Goal: Communication & Community: Answer question/provide support

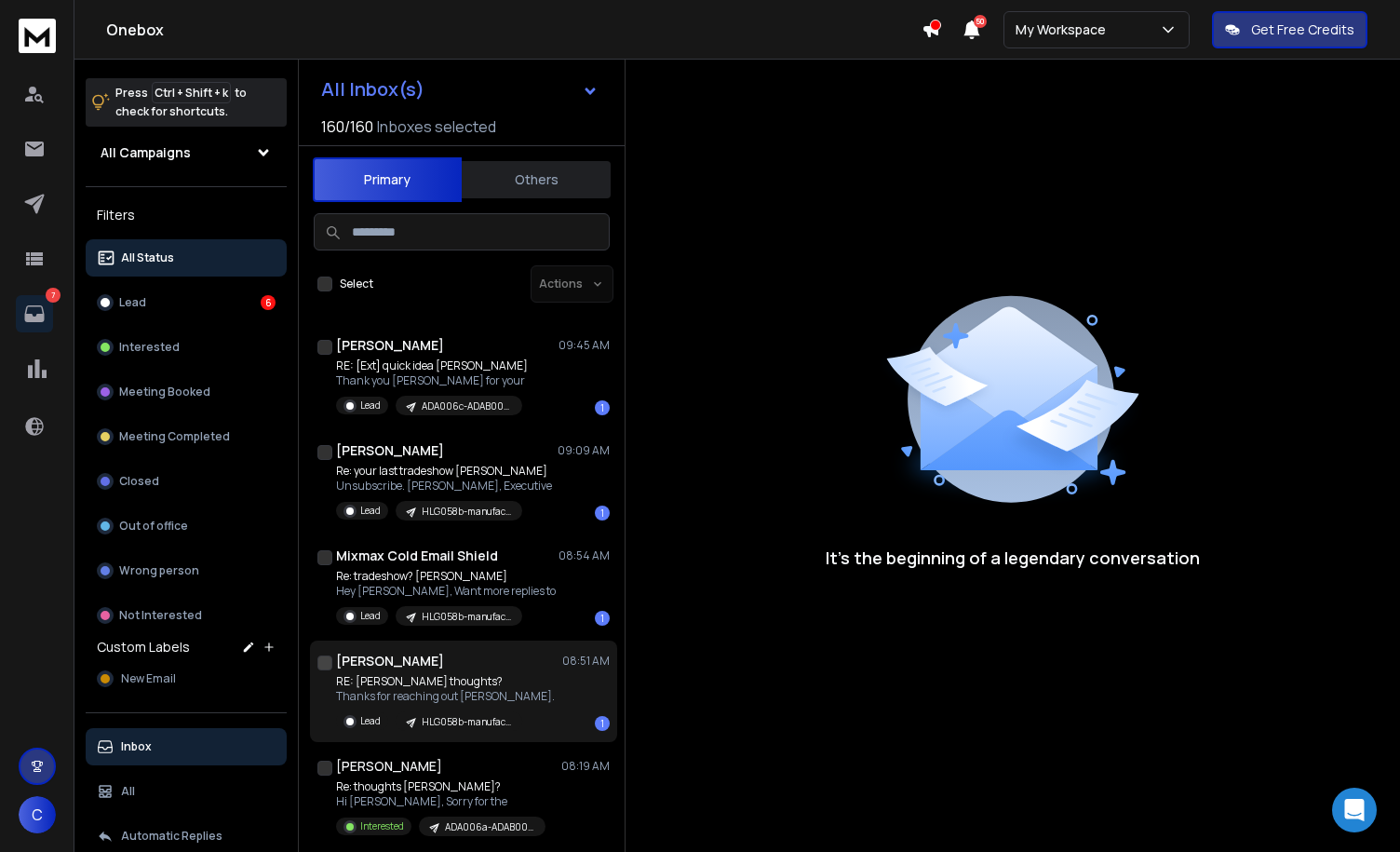
click at [531, 674] on div "RE: [PERSON_NAME] thoughts? Thanks for reaching out [PERSON_NAME]. Lead HLG058b…" at bounding box center [473, 702] width 273 height 57
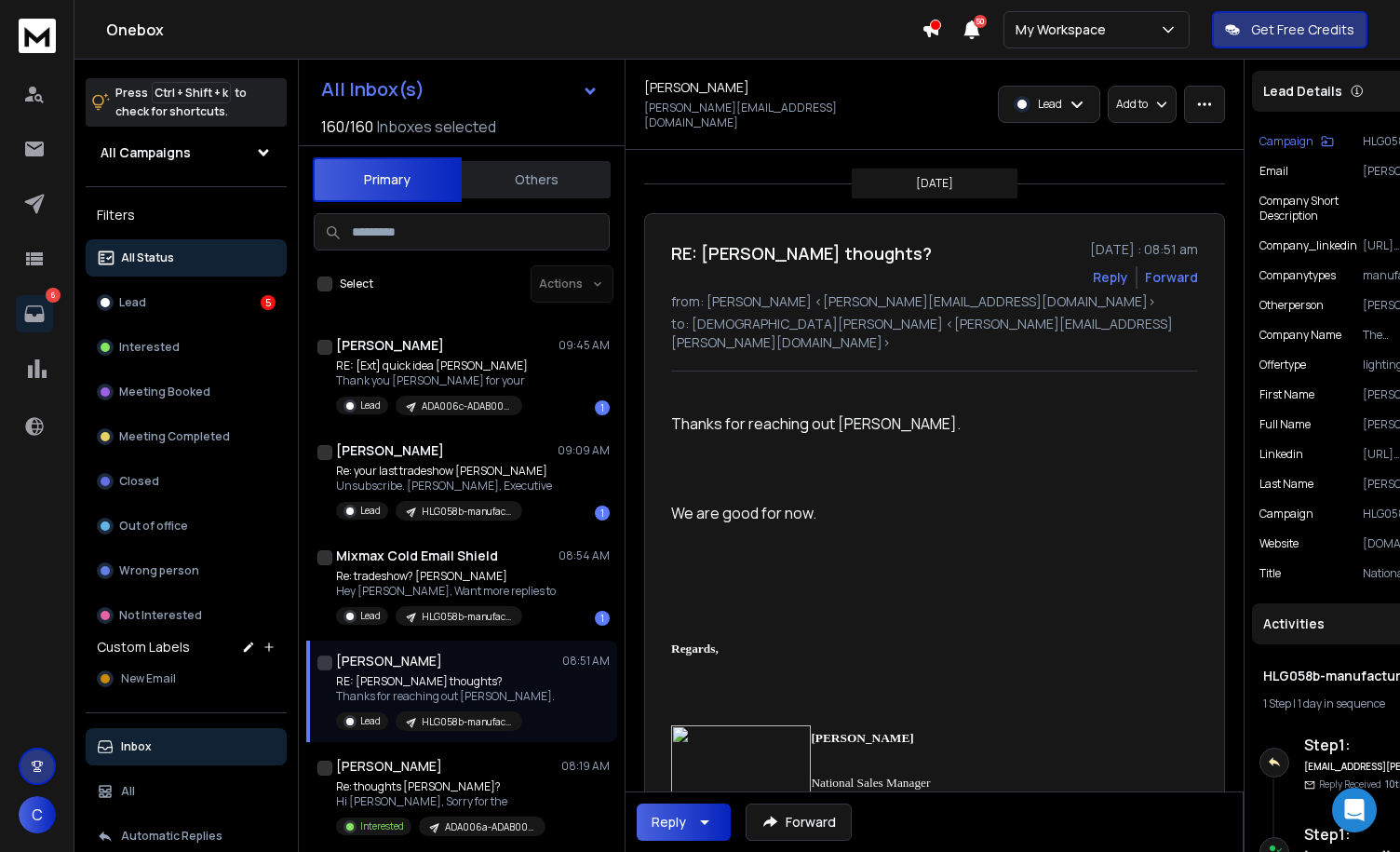
click at [1063, 103] on p "Lead" at bounding box center [1050, 104] width 25 height 15
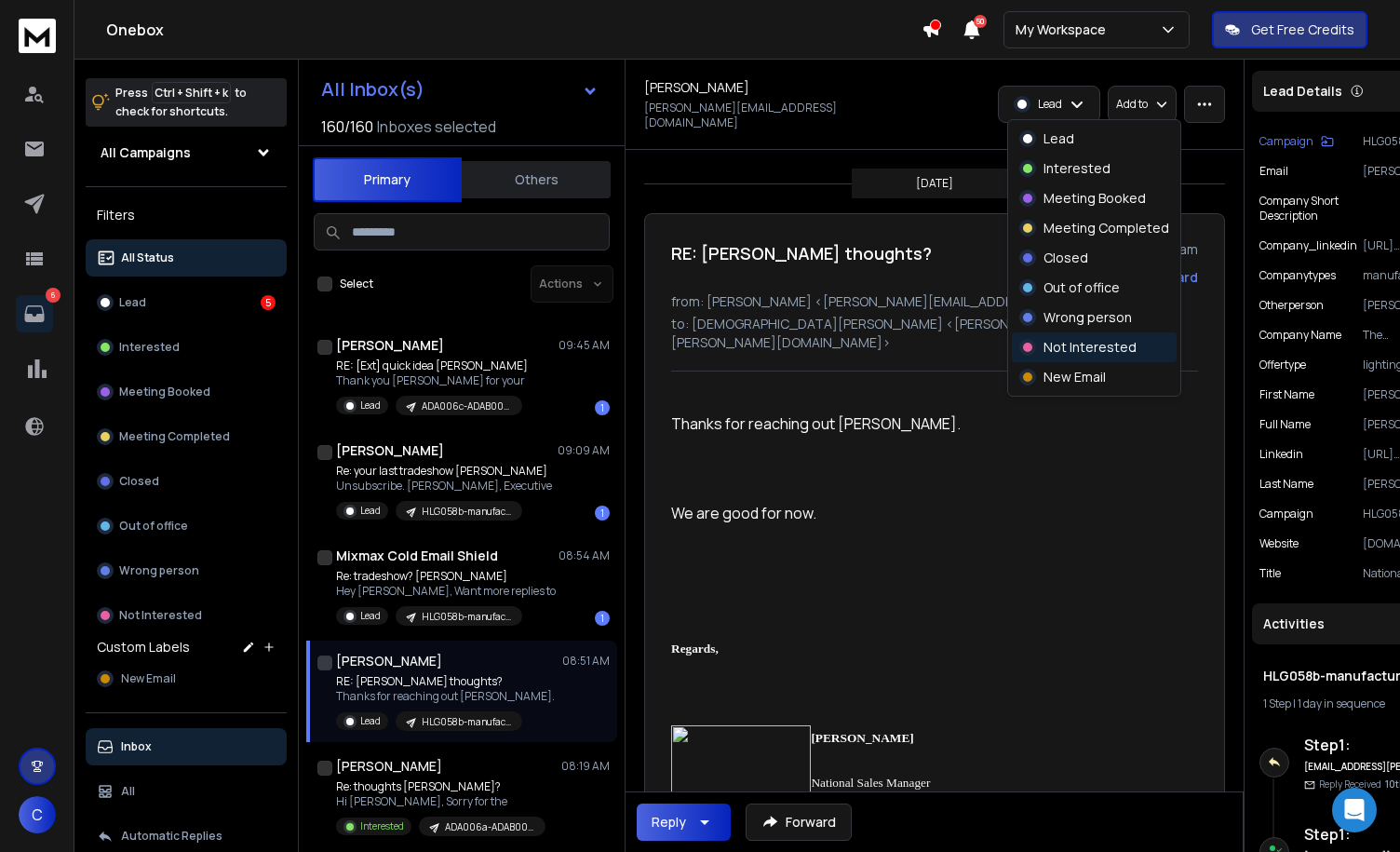
drag, startPoint x: 1094, startPoint y: 347, endPoint x: 1036, endPoint y: 358, distance: 59.0
click at [1094, 346] on p "Not Interested" at bounding box center [1090, 347] width 93 height 19
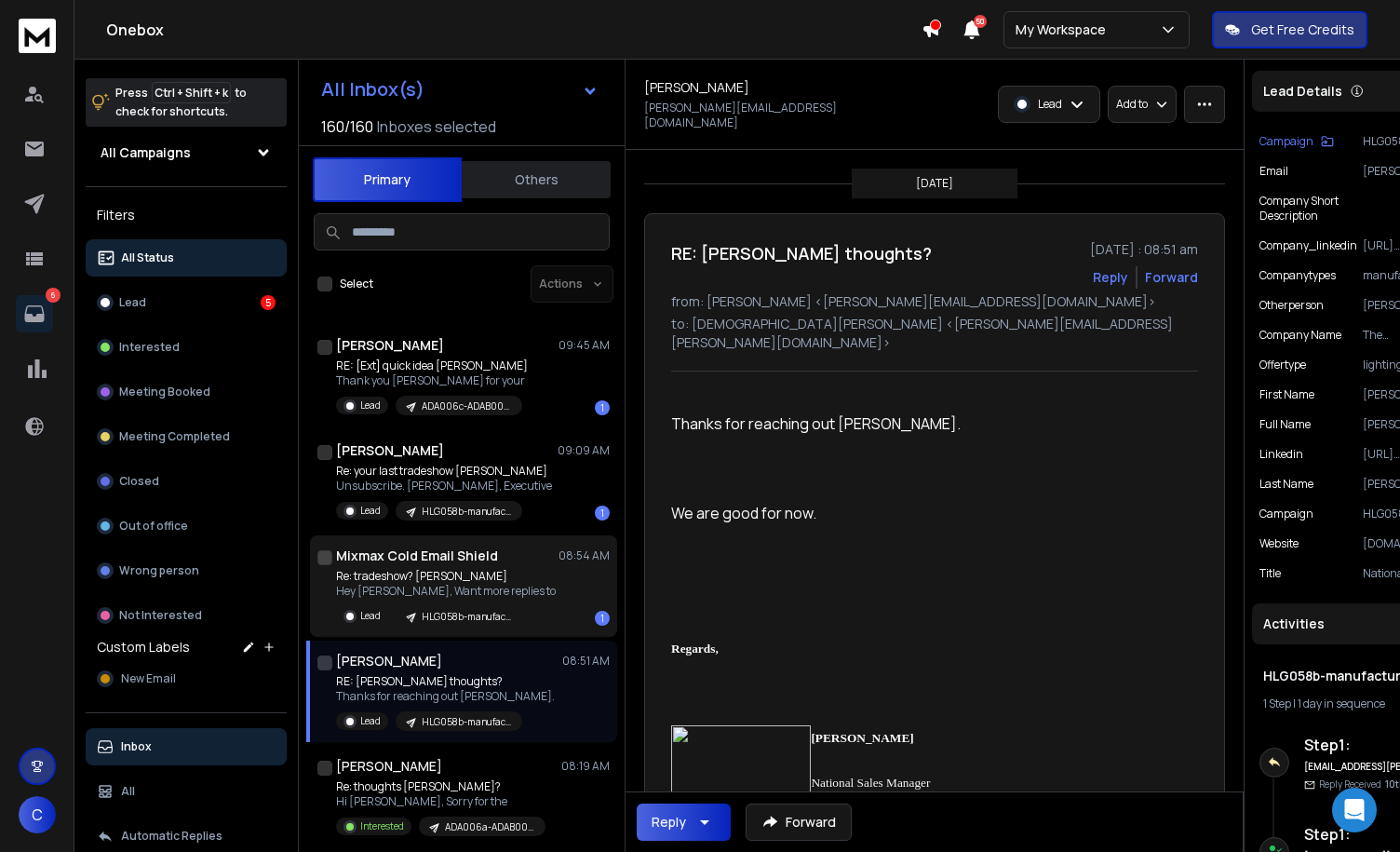
click at [503, 582] on p "Re: tradeshow? Kelly" at bounding box center [446, 576] width 220 height 15
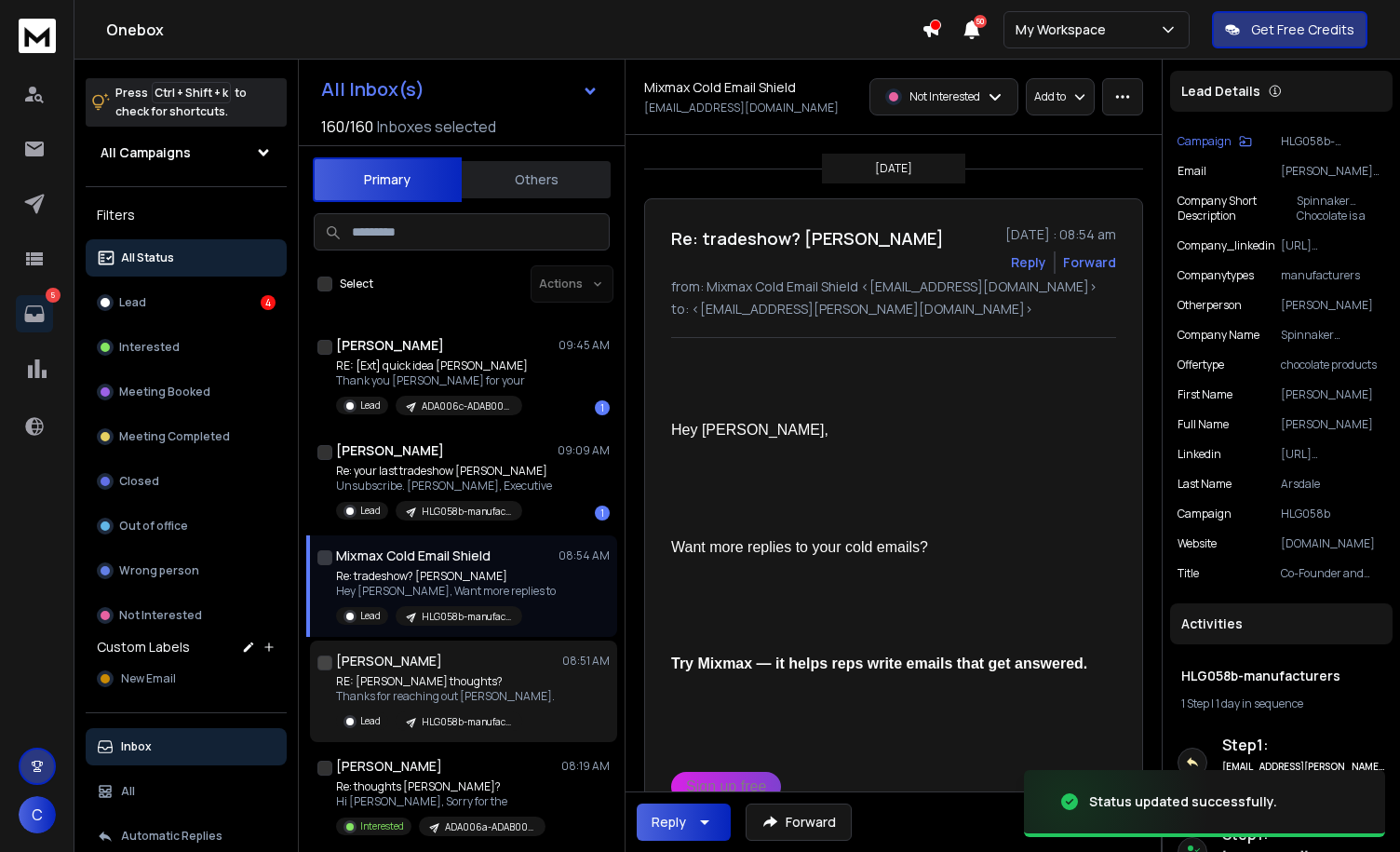
click at [525, 664] on div "Eric Kulacz 08:51 AM" at bounding box center [473, 661] width 273 height 19
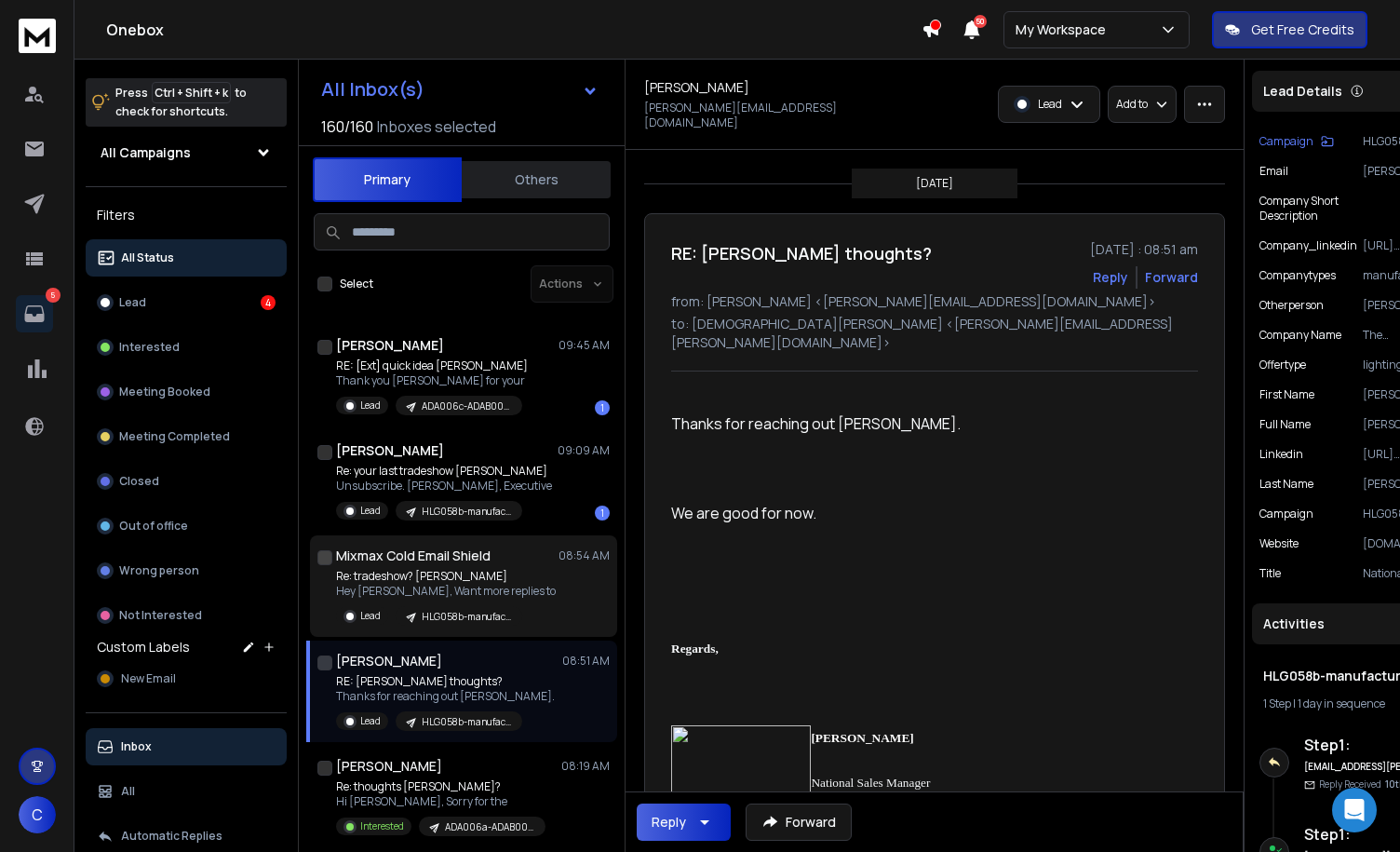
click at [533, 597] on div "Re: tradeshow? Kelly Hey Christian, Want more replies to Lead HLG058b-manufactu…" at bounding box center [473, 598] width 273 height 57
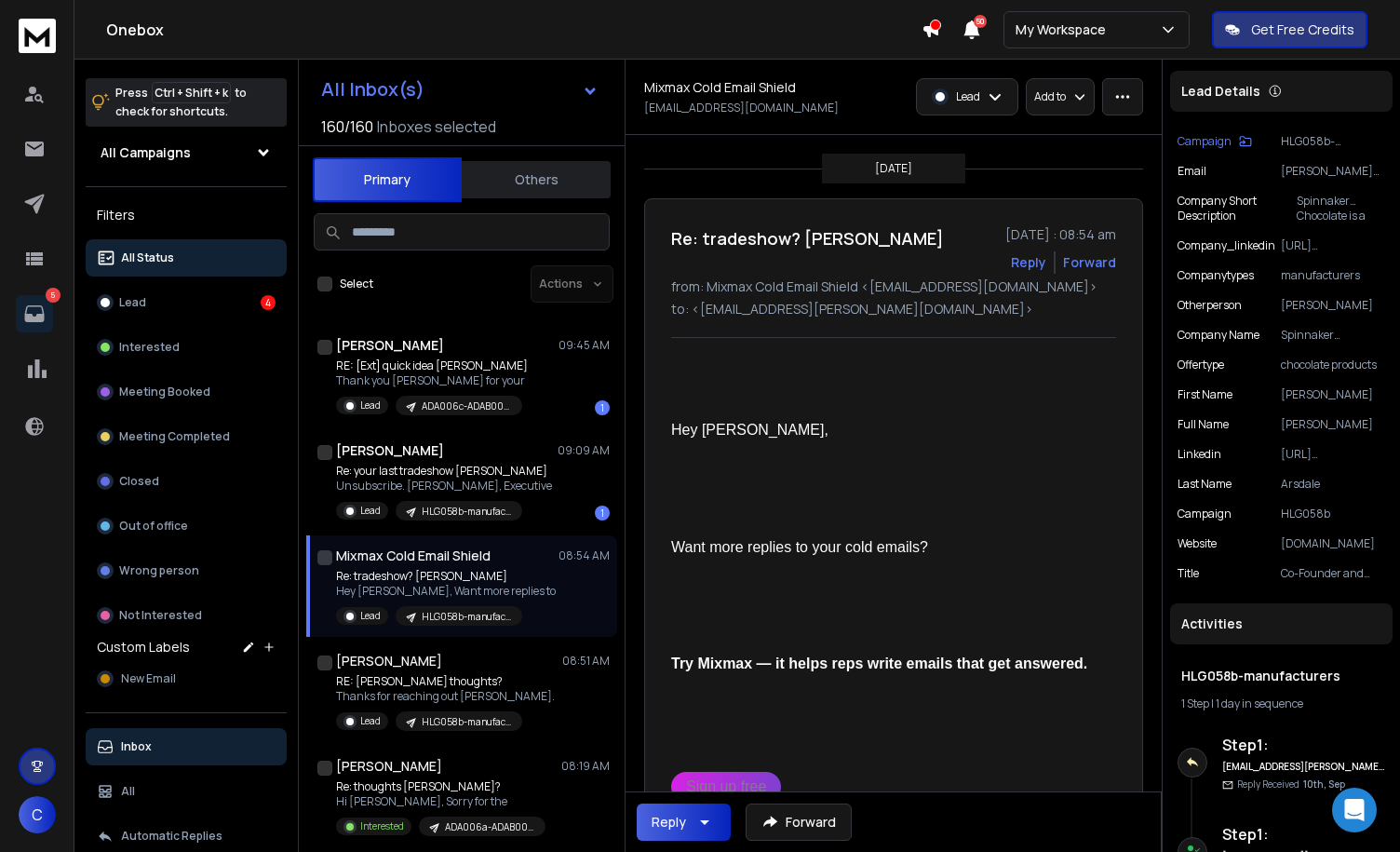
click at [989, 94] on icon at bounding box center [995, 97] width 15 height 15
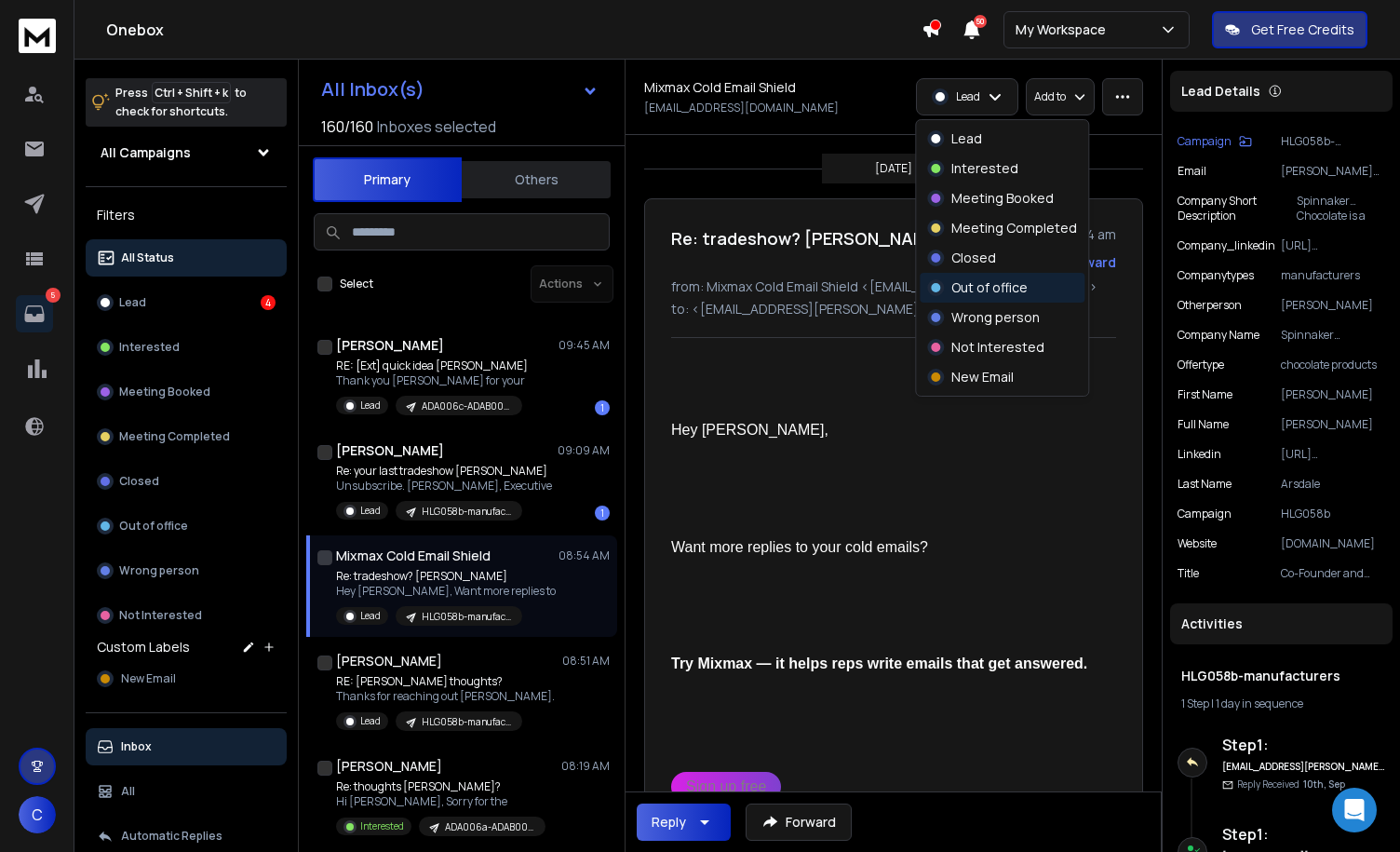
click at [985, 290] on p "Out of office" at bounding box center [989, 287] width 76 height 19
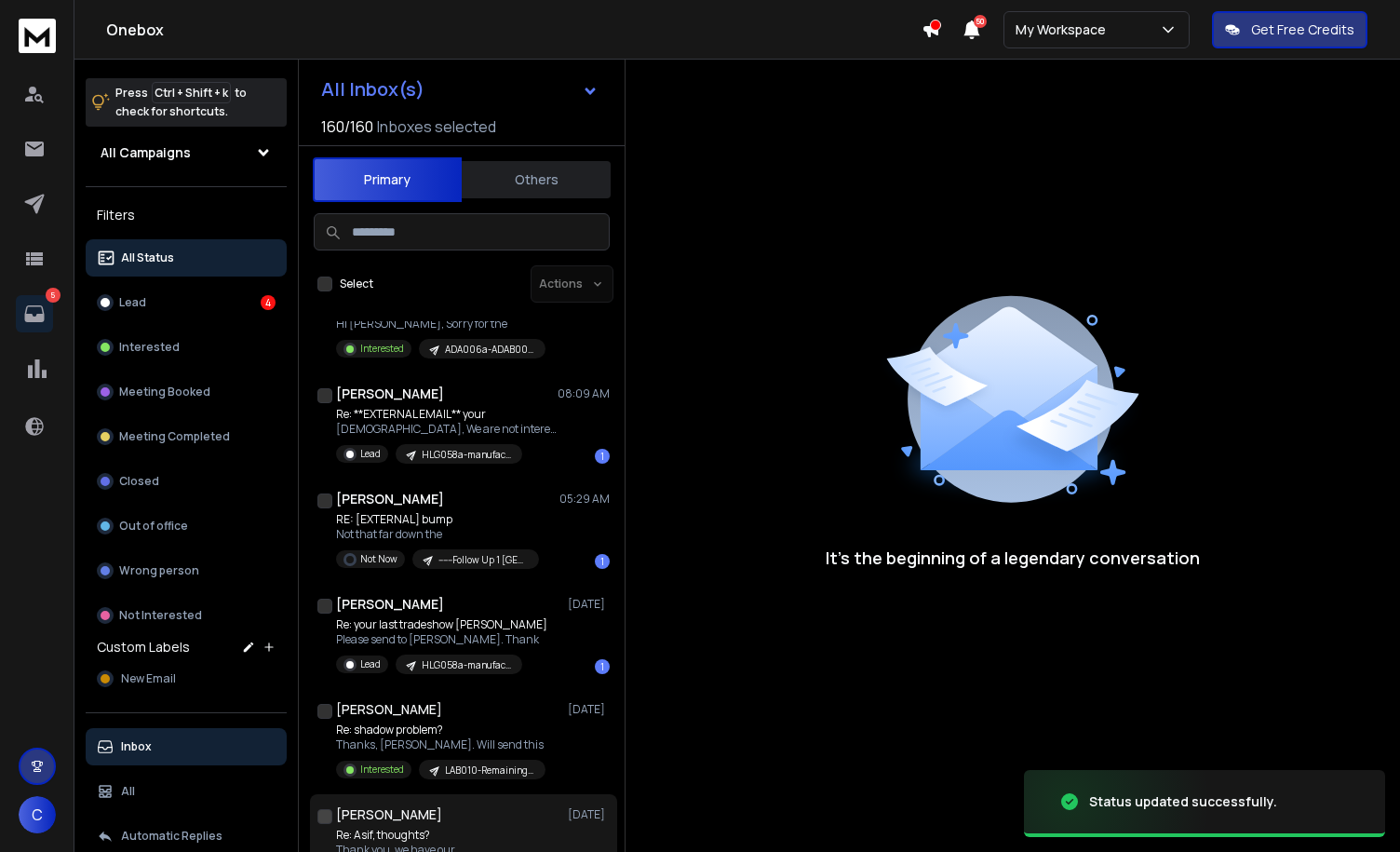
scroll to position [652, 0]
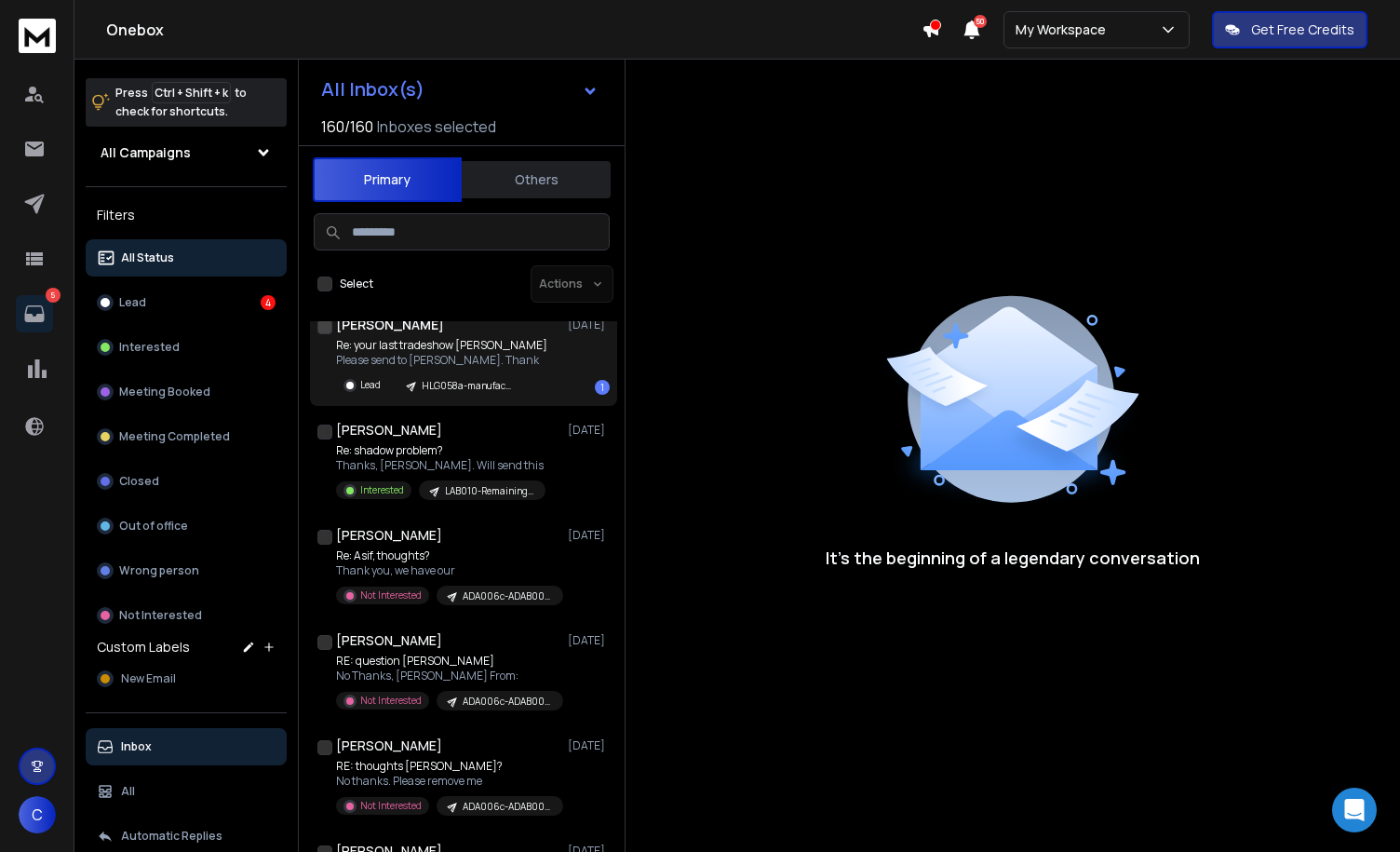
click at [546, 379] on div "Re: your last tradeshow Chad Please send to Mike. Thank Lead HLG058a-manufactur…" at bounding box center [473, 367] width 273 height 57
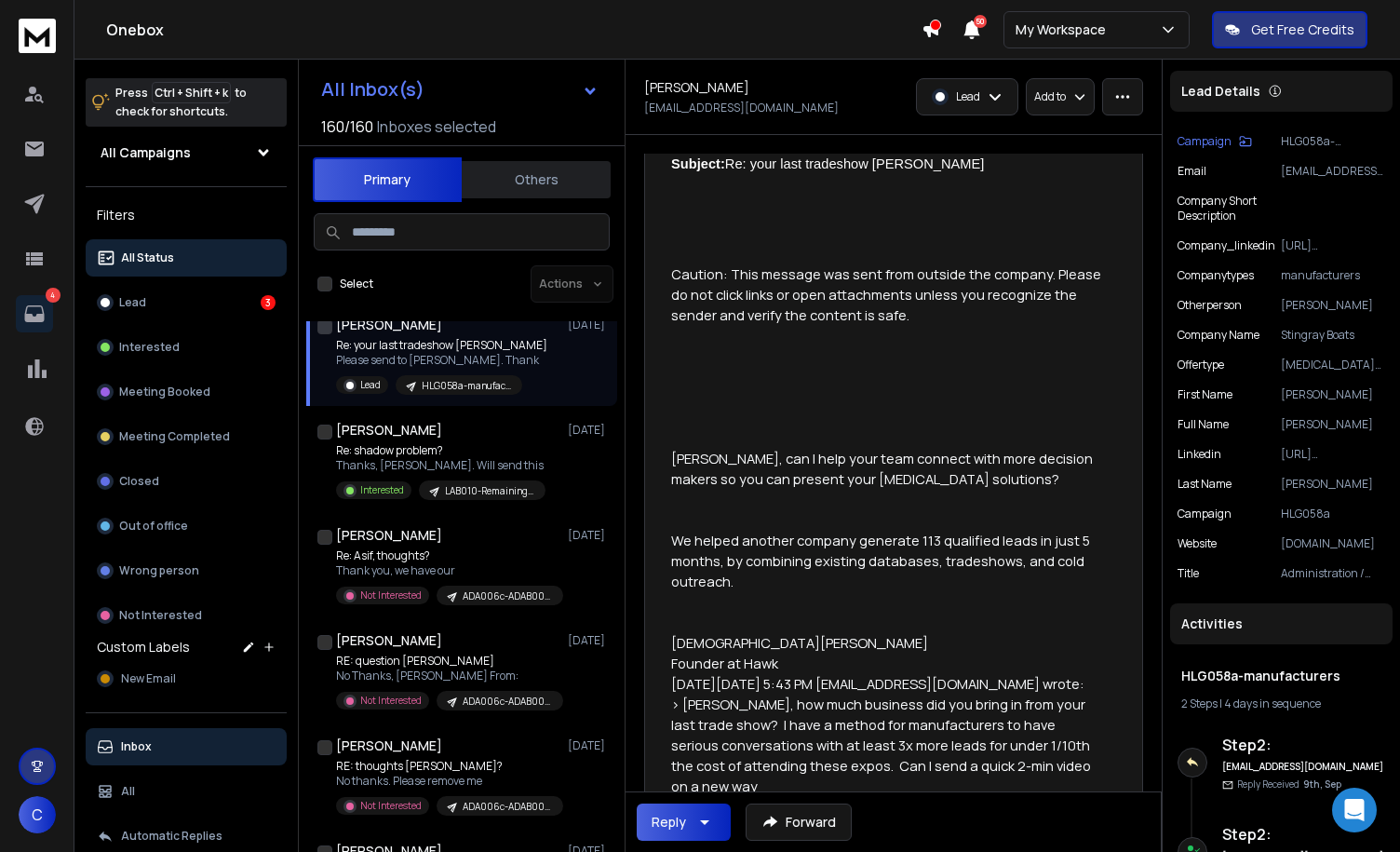
scroll to position [455, 0]
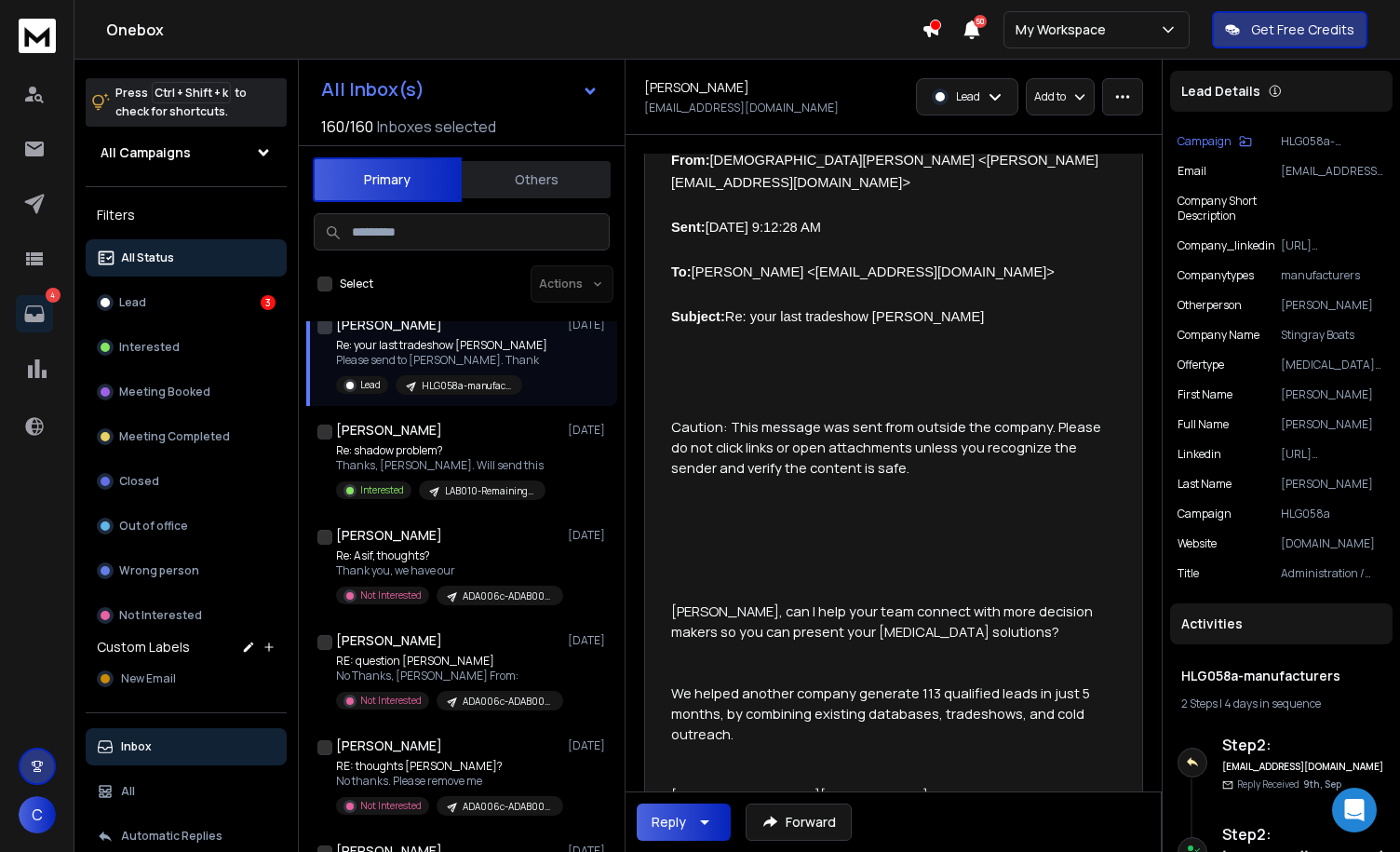
click at [984, 110] on div "Lead" at bounding box center [968, 97] width 103 height 37
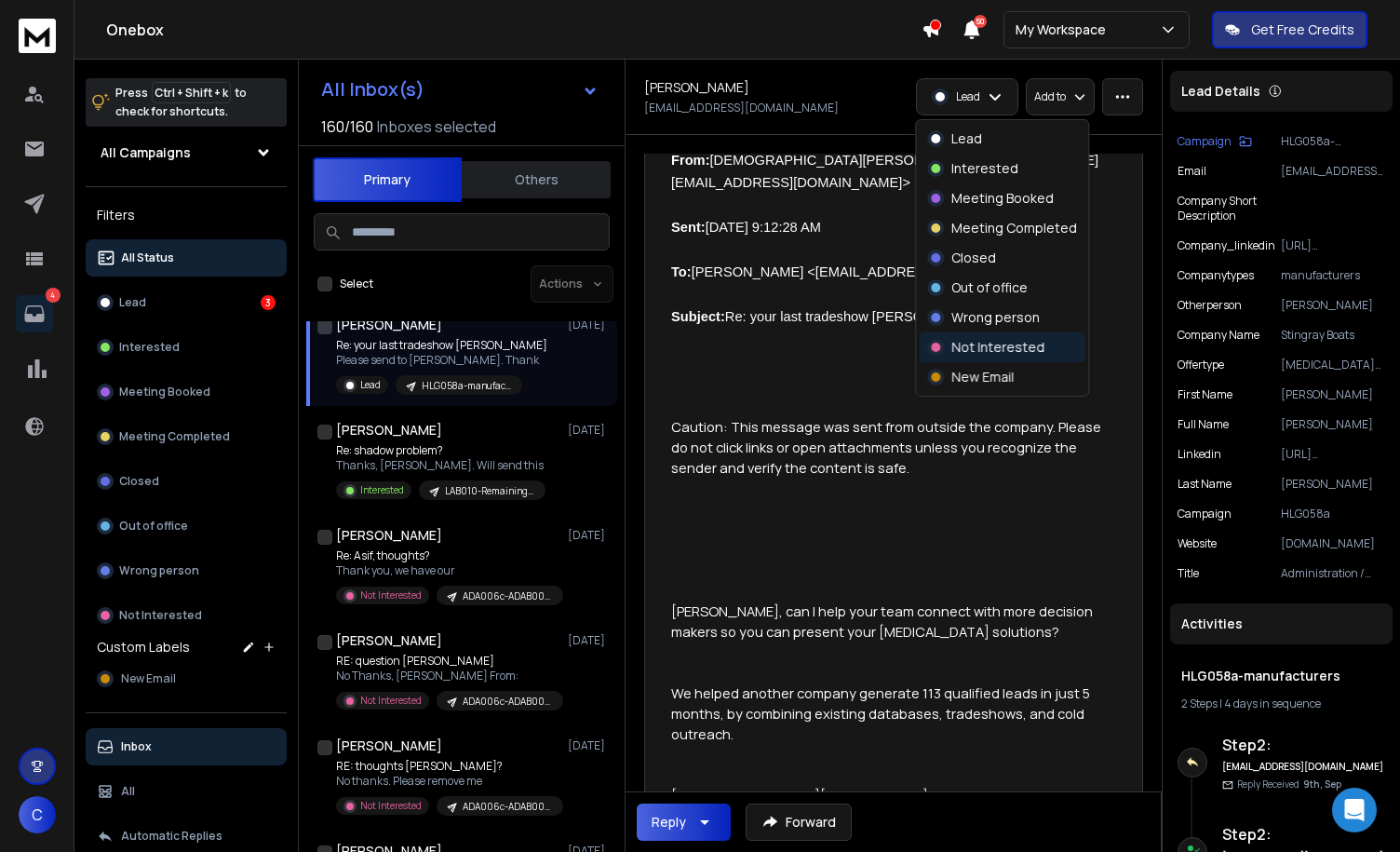
click at [1006, 338] on p "Not Interested" at bounding box center [997, 347] width 93 height 19
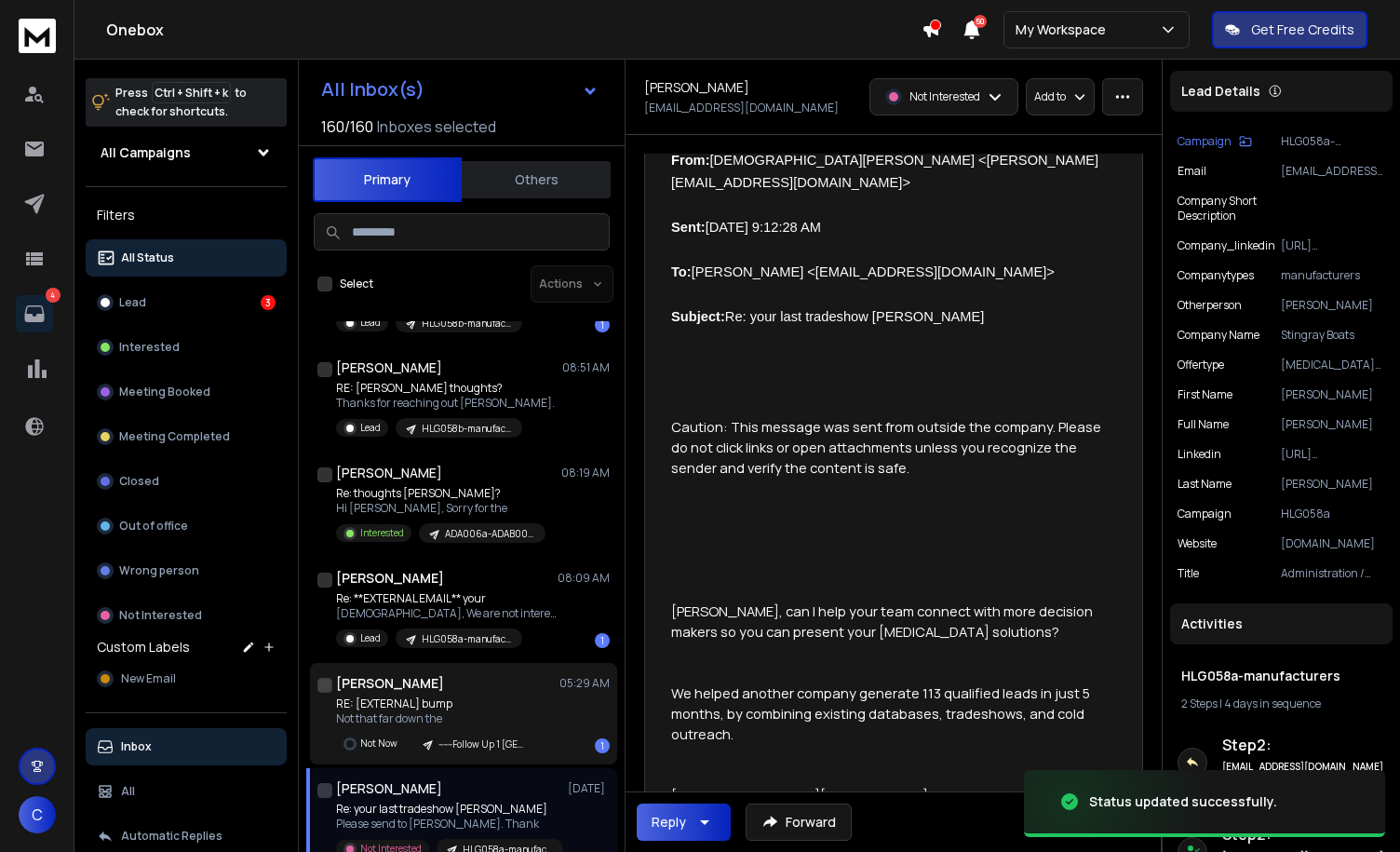
scroll to position [186, 0]
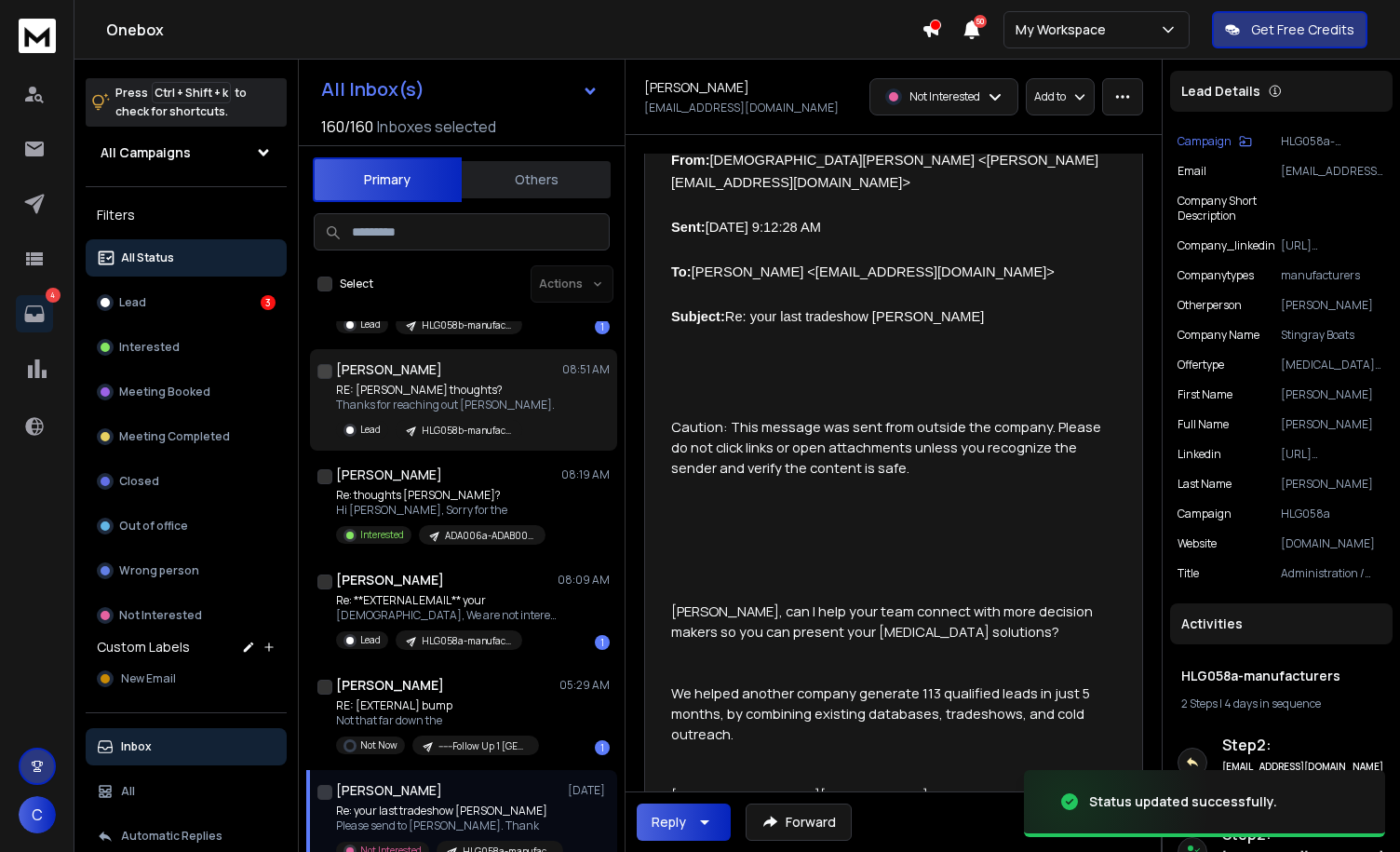
click at [483, 391] on p "RE: [PERSON_NAME] thoughts?" at bounding box center [446, 390] width 219 height 15
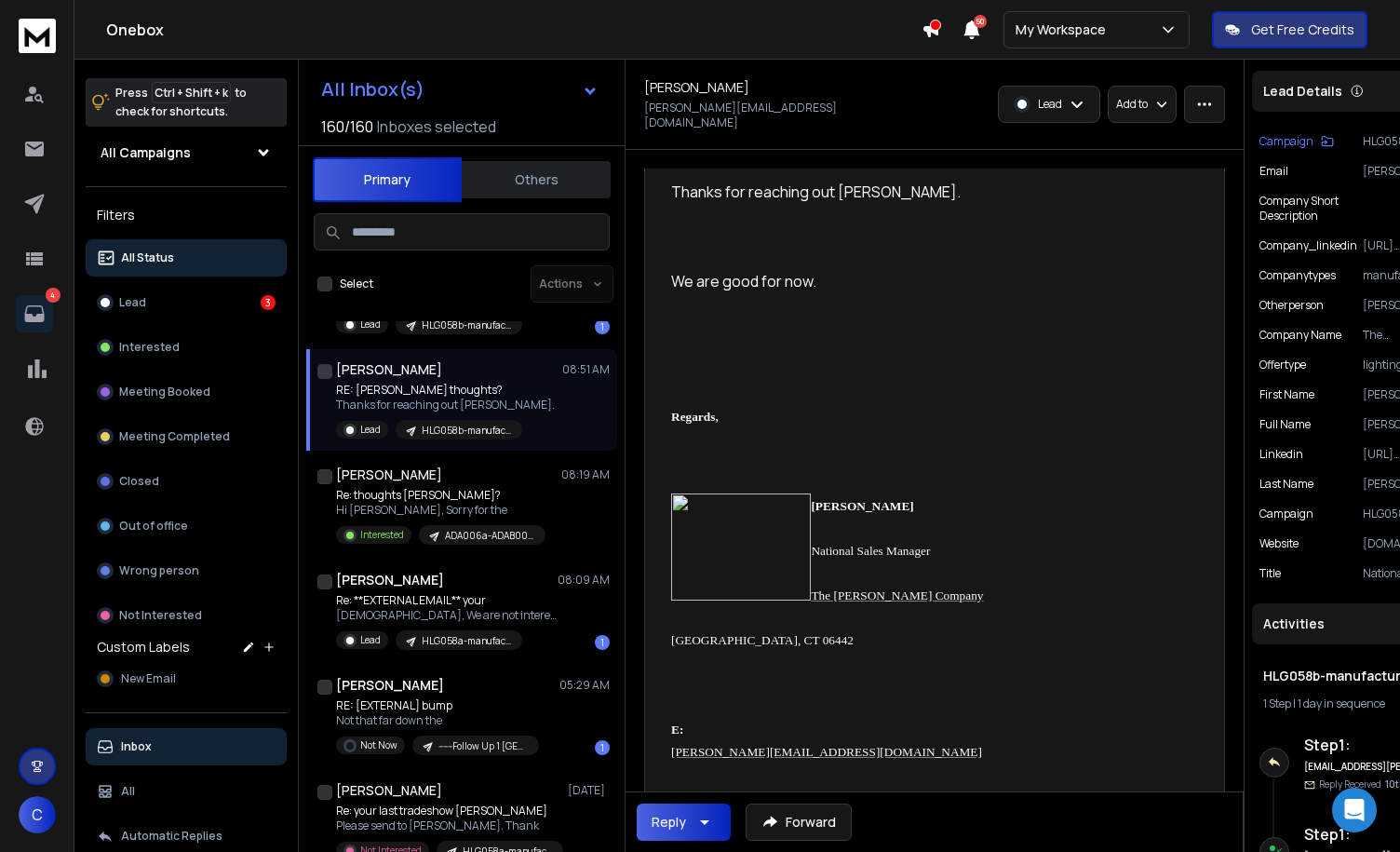
scroll to position [82, 0]
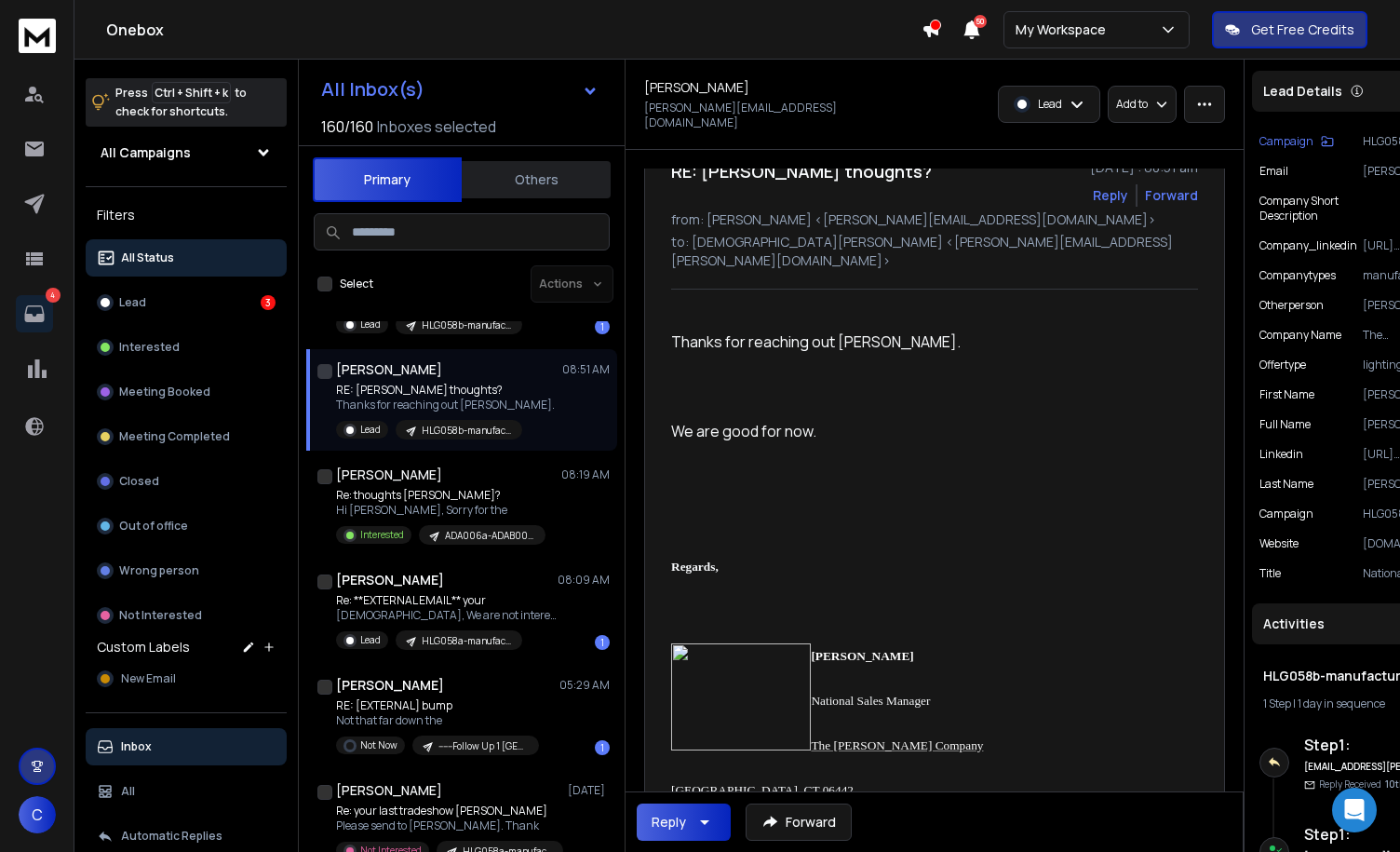
click at [1052, 97] on p "Lead" at bounding box center [1050, 104] width 25 height 15
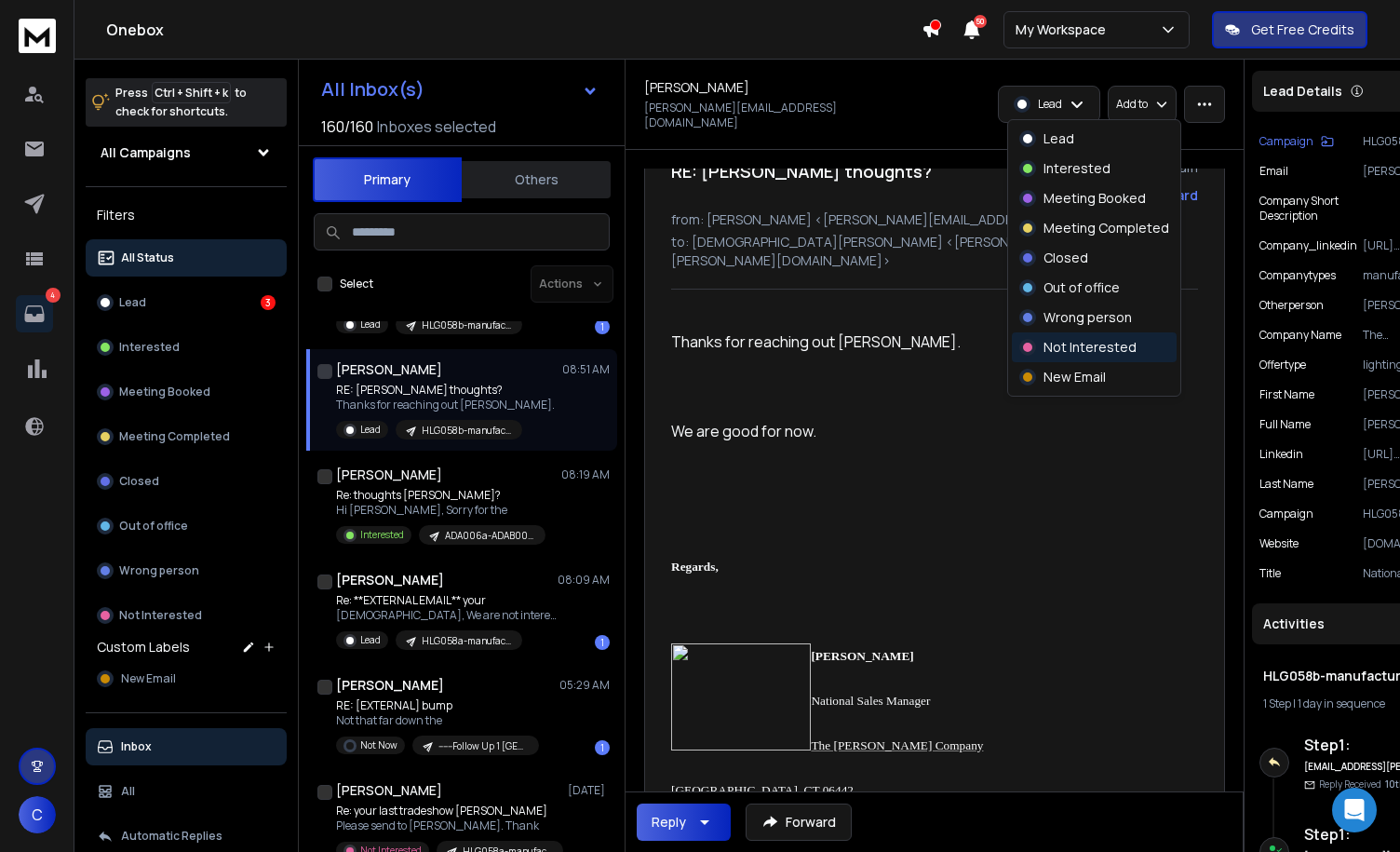
click at [1084, 345] on p "Not Interested" at bounding box center [1090, 347] width 93 height 19
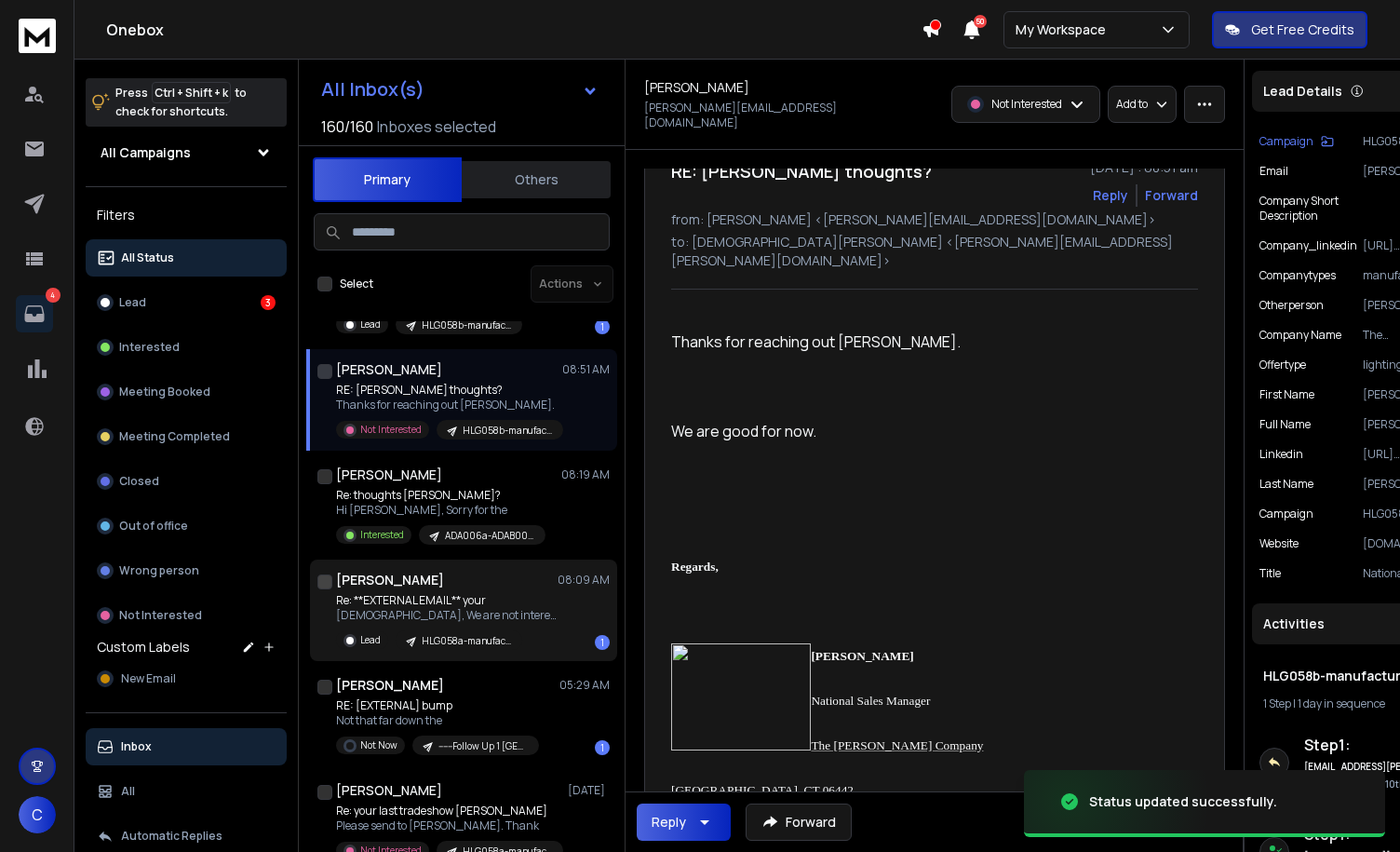
click at [509, 591] on div "Mark Harrison 08:09 AM Re: **EXTERNAL EMAIL** your Christian, We are not intere…" at bounding box center [473, 610] width 273 height 79
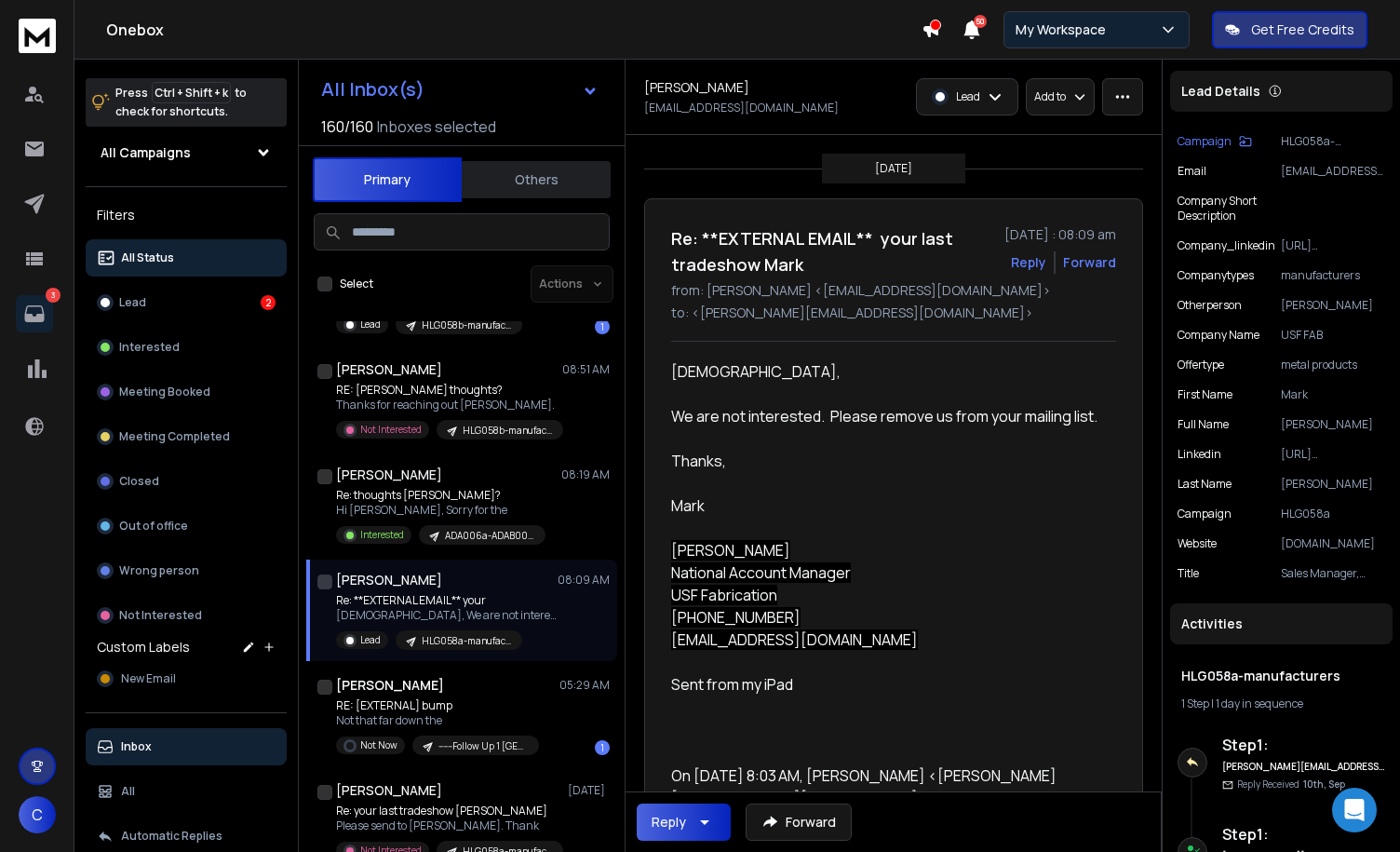
click at [1106, 24] on p "My Workspace" at bounding box center [1065, 30] width 98 height 19
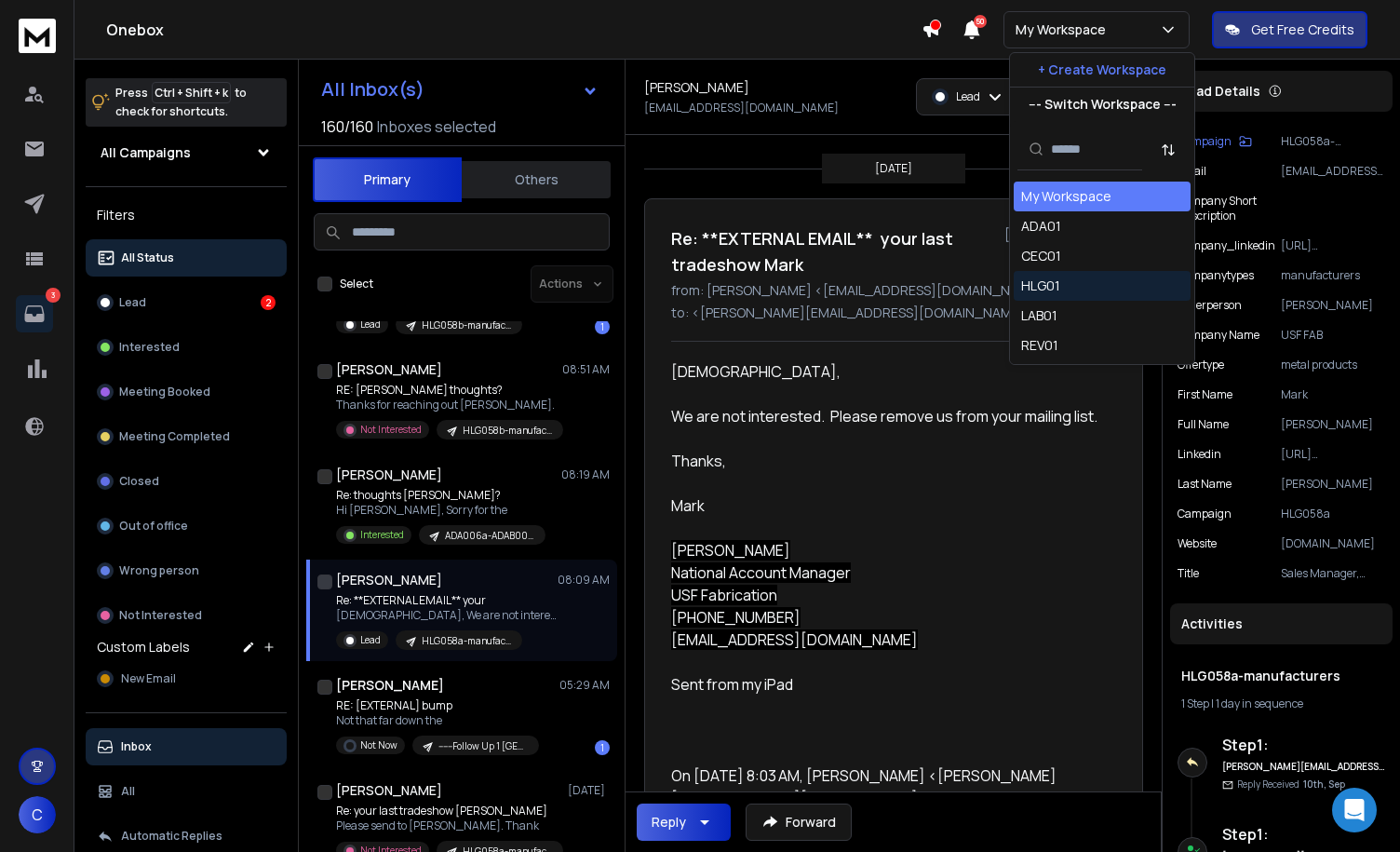
click at [1045, 286] on div "HLG01" at bounding box center [1041, 285] width 39 height 19
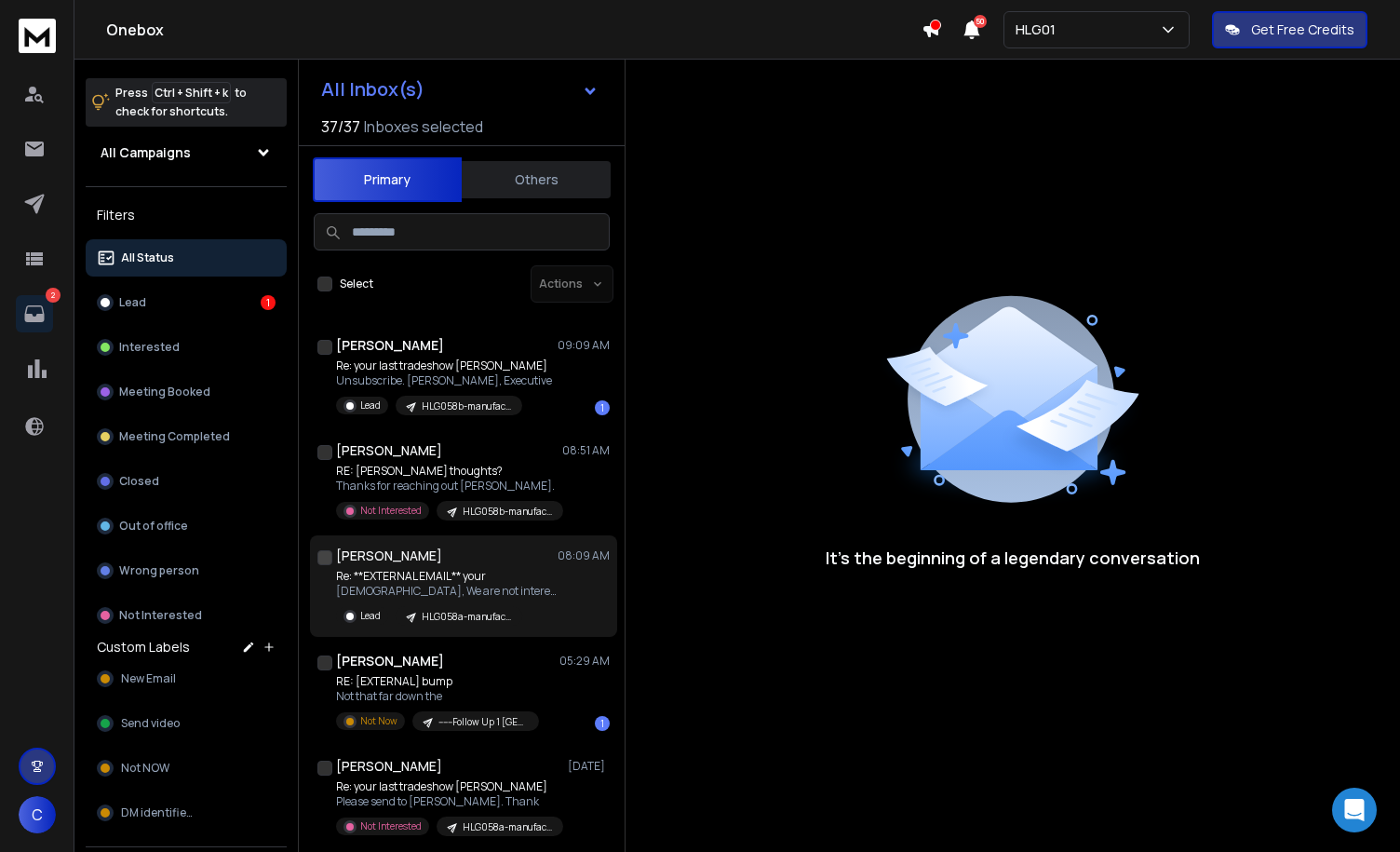
click at [532, 571] on div "Re: **EXTERNAL EMAIL** your Christian, We are not interested. Lead HLG058a-manu…" at bounding box center [473, 598] width 273 height 57
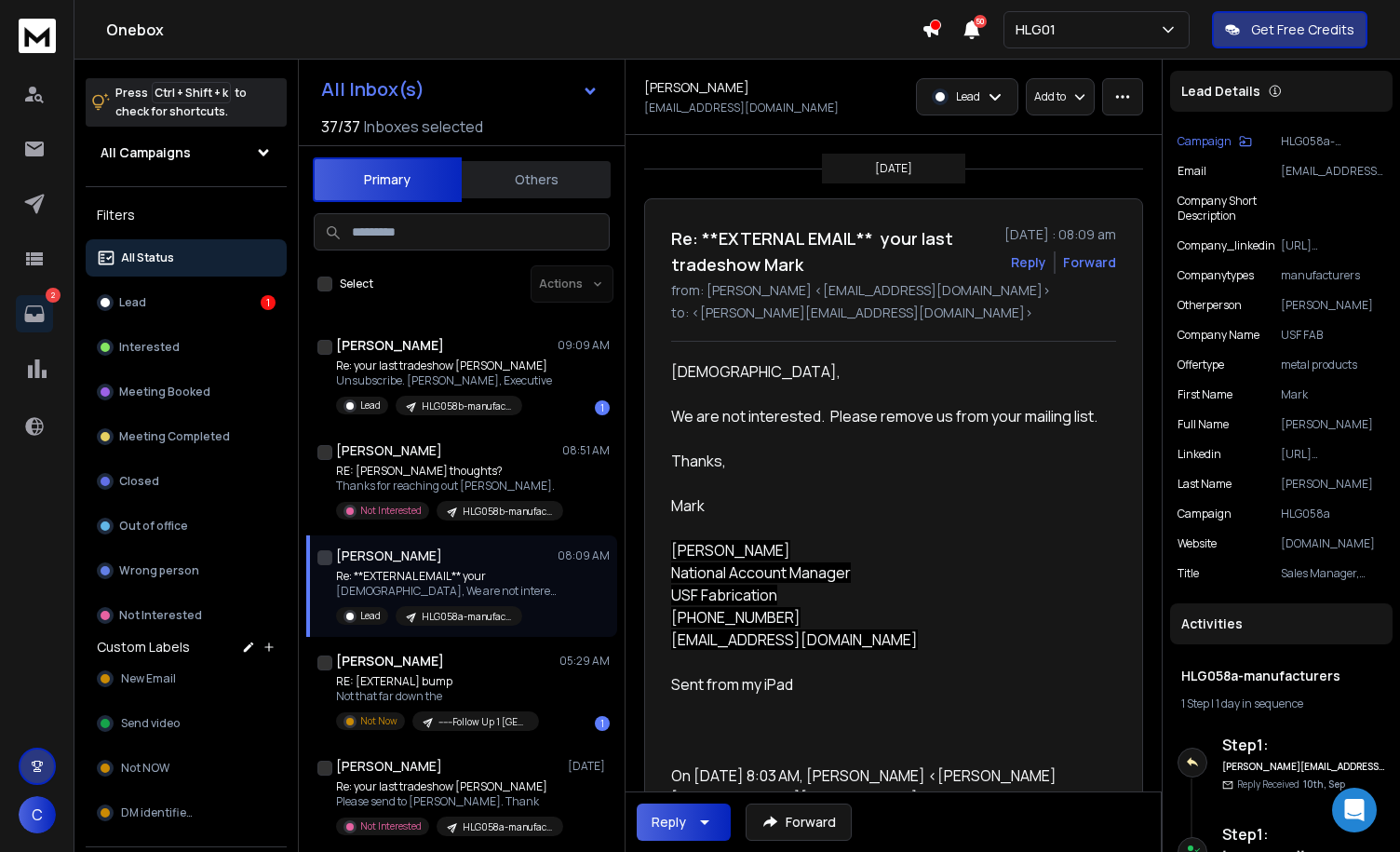
click at [988, 100] on icon at bounding box center [995, 97] width 15 height 15
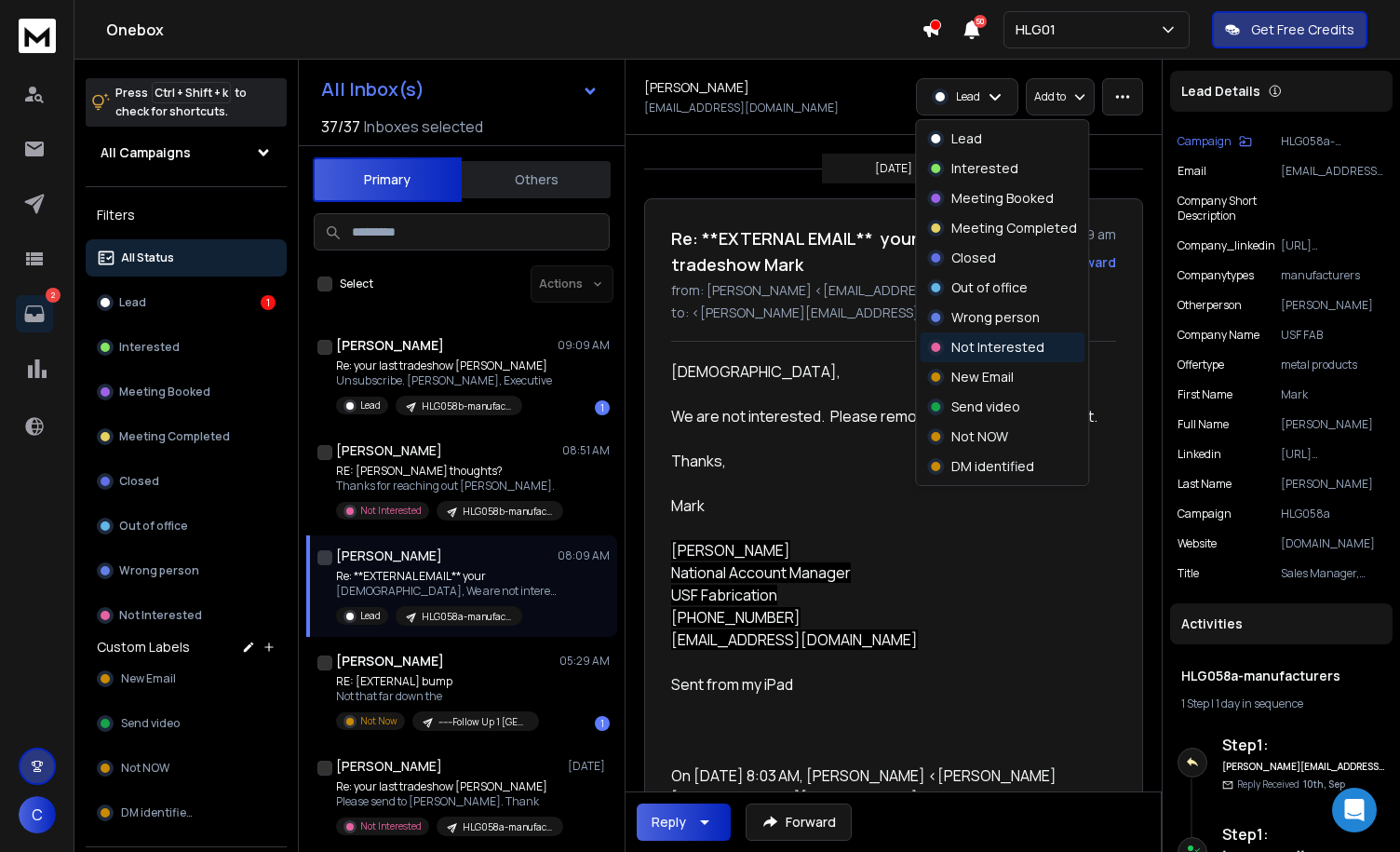
click at [998, 353] on p "Not Interested" at bounding box center [997, 347] width 93 height 19
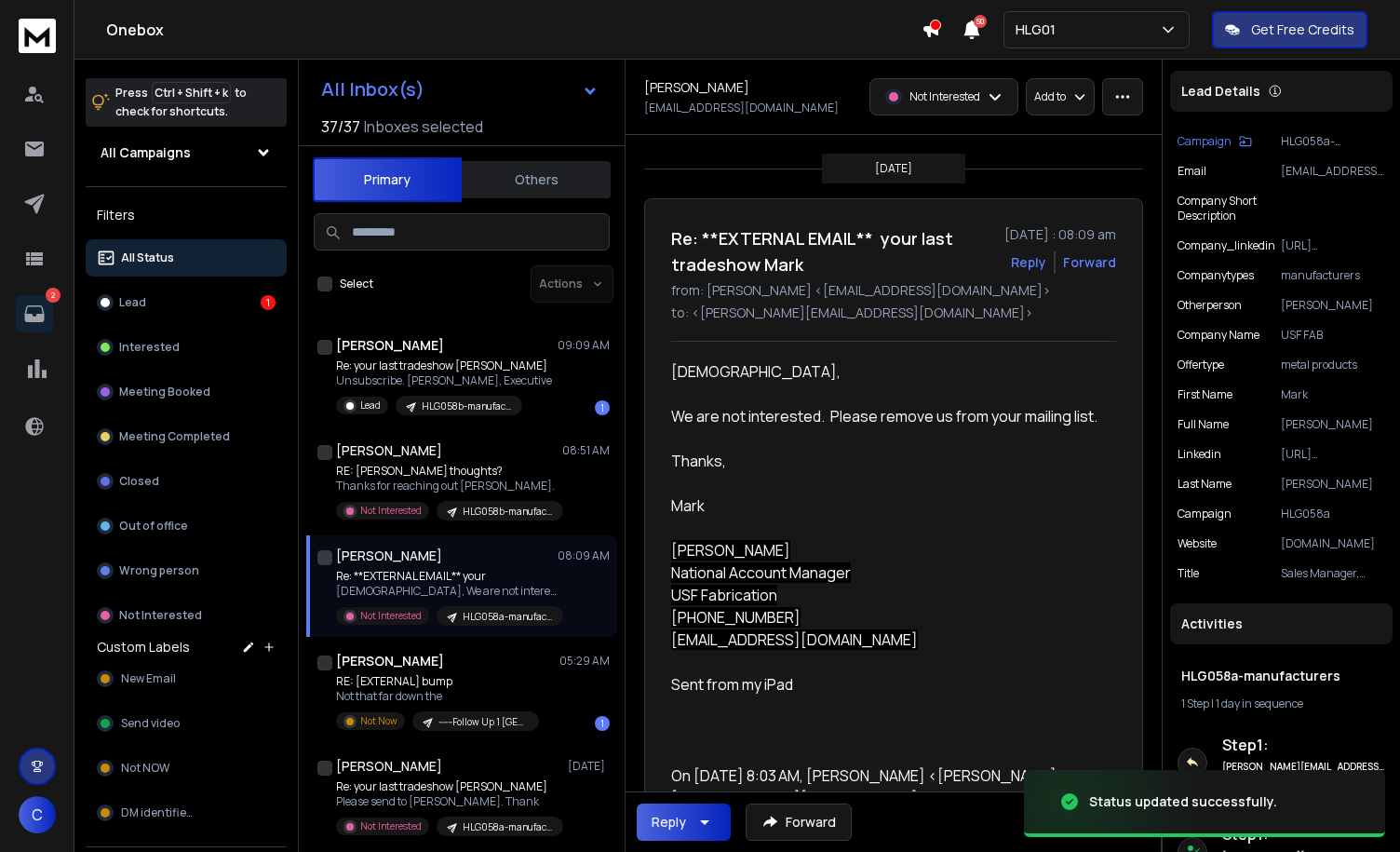
click at [1130, 103] on icon "button" at bounding box center [1123, 97] width 17 height 17
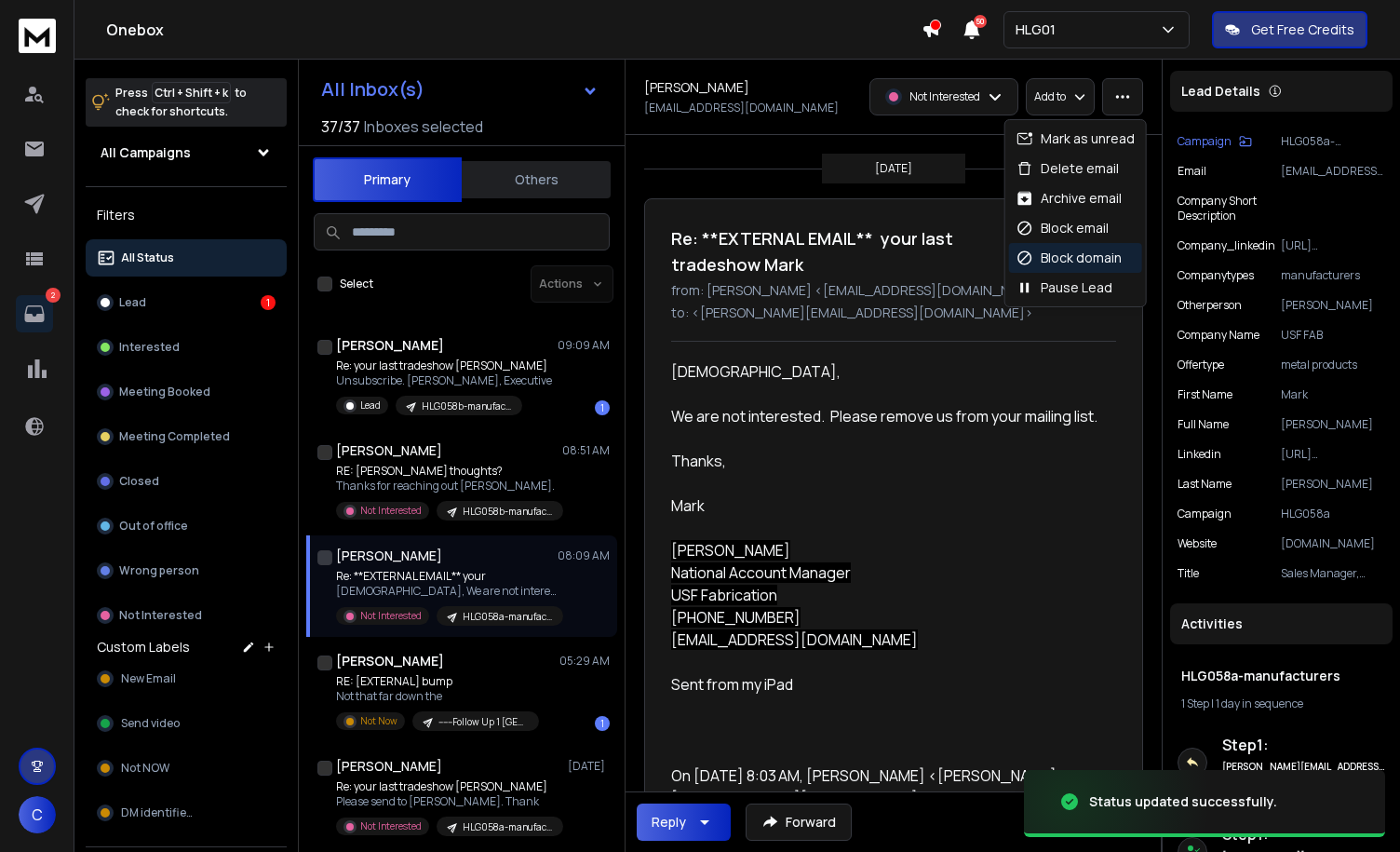
click at [1093, 252] on div "Block domain" at bounding box center [1069, 257] width 106 height 19
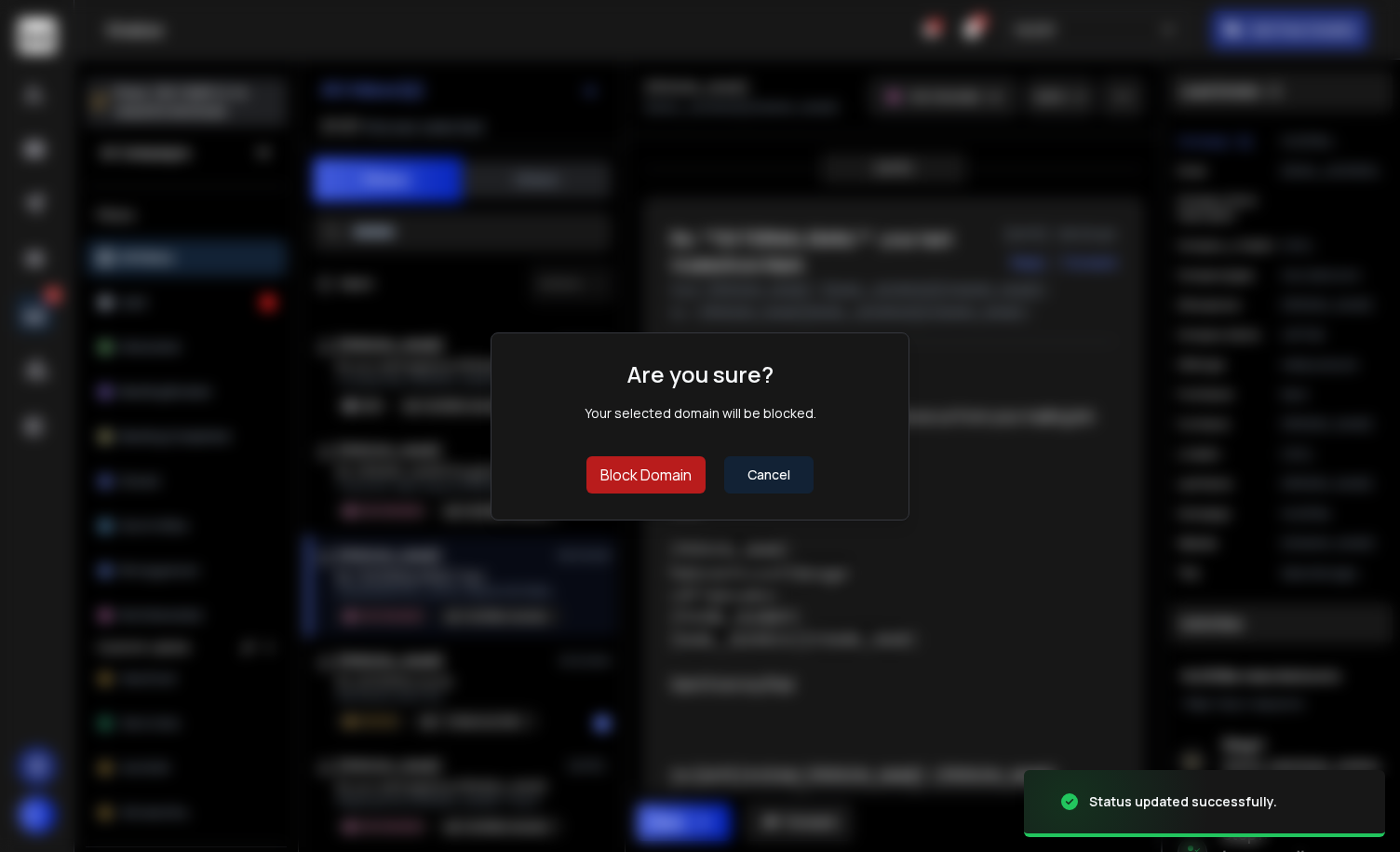
click at [632, 471] on button "Block Domain" at bounding box center [646, 474] width 119 height 37
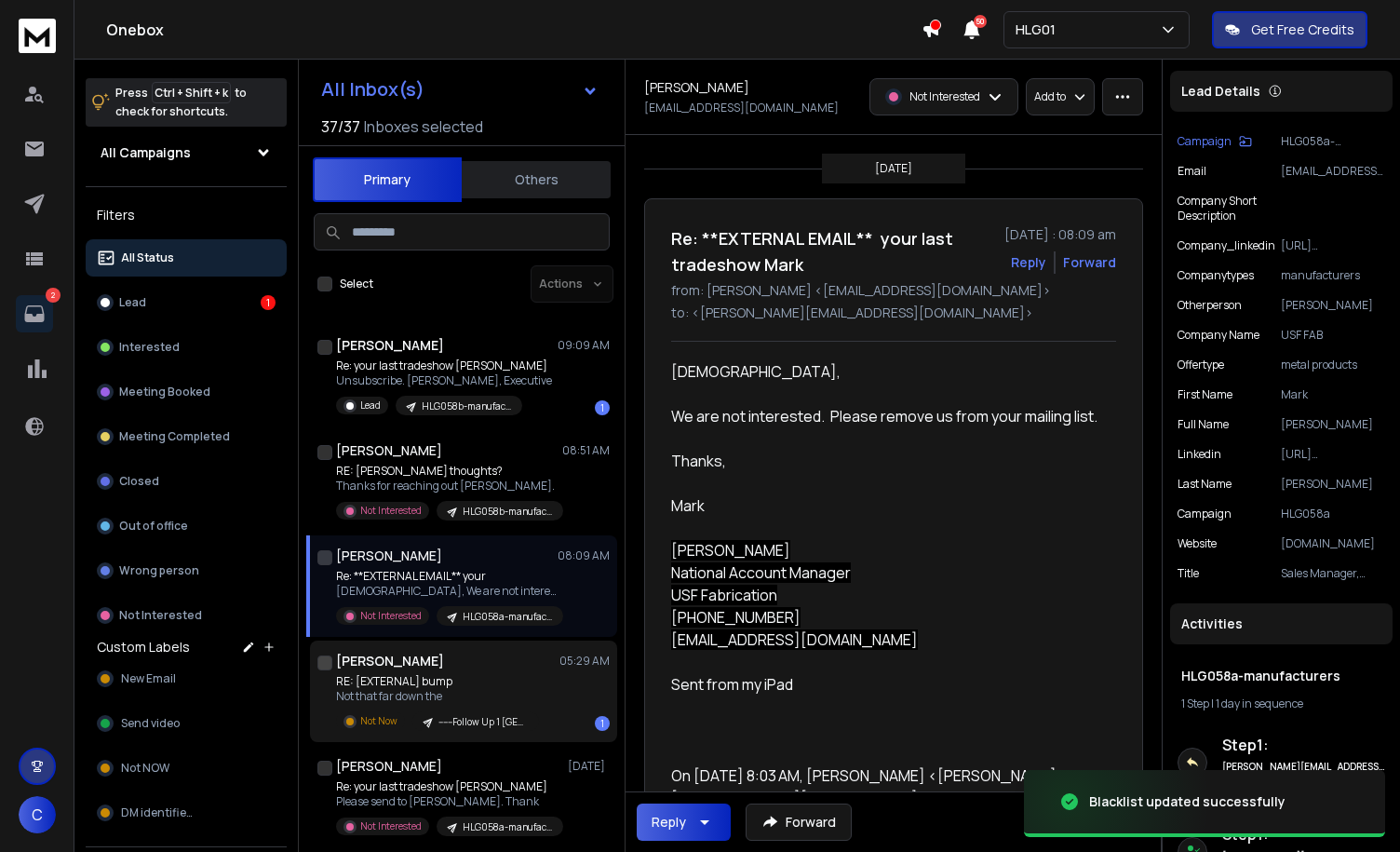
click at [480, 676] on p "RE: [EXTERNAL] bump" at bounding box center [438, 680] width 203 height 15
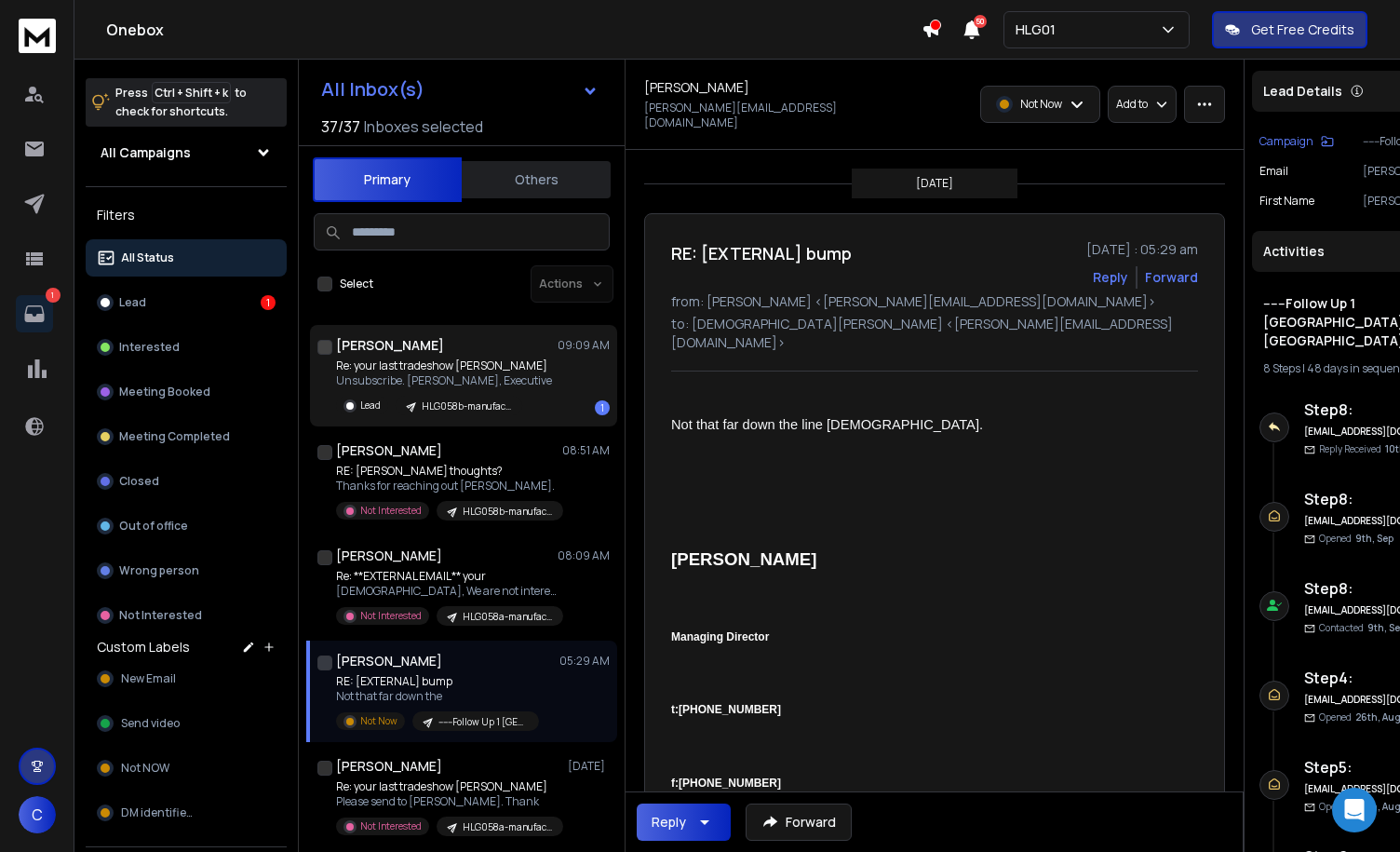
click at [505, 374] on p "Unsubscribe. [PERSON_NAME], Executive" at bounding box center [444, 380] width 216 height 15
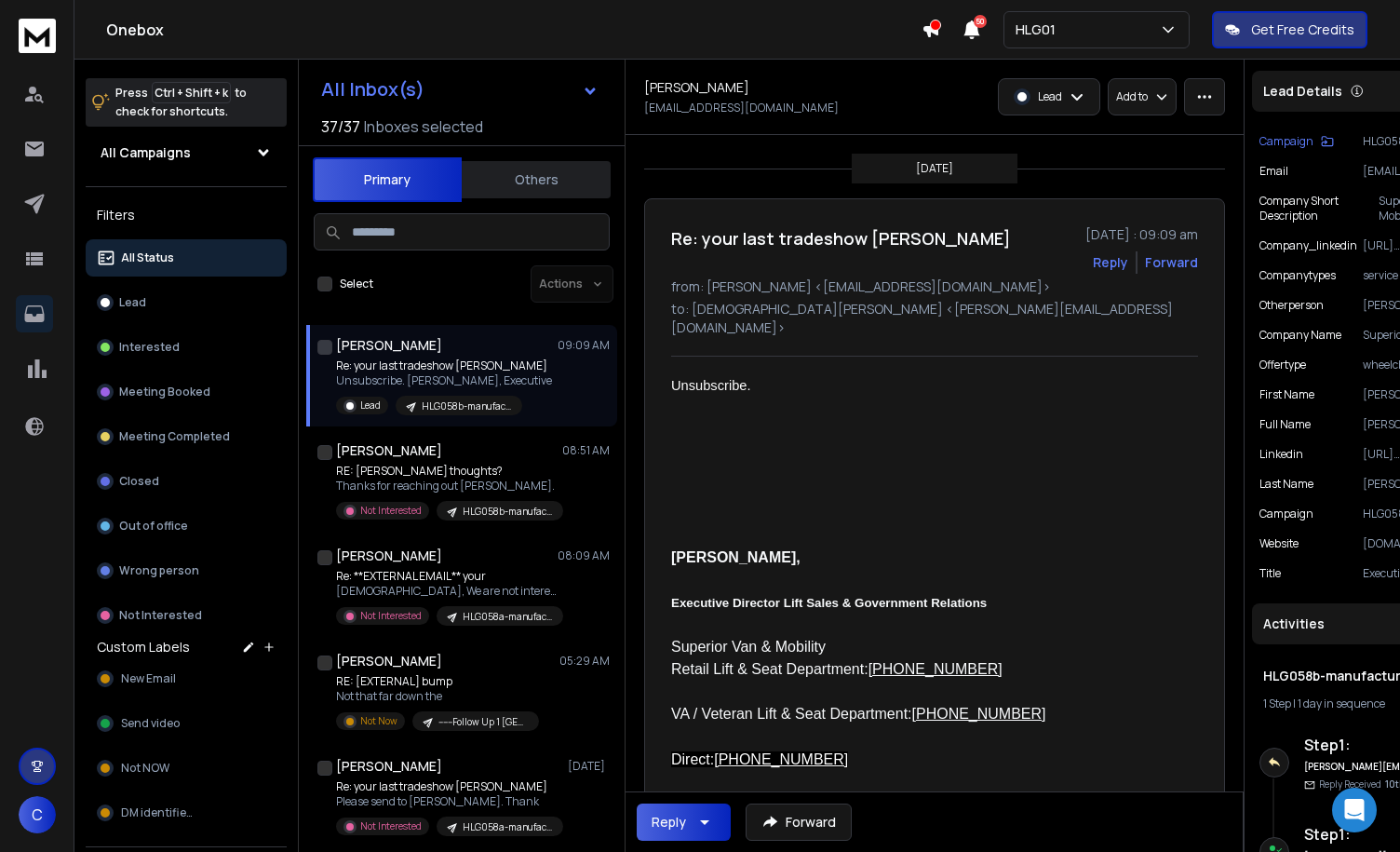
click at [1225, 96] on button "button" at bounding box center [1205, 97] width 41 height 37
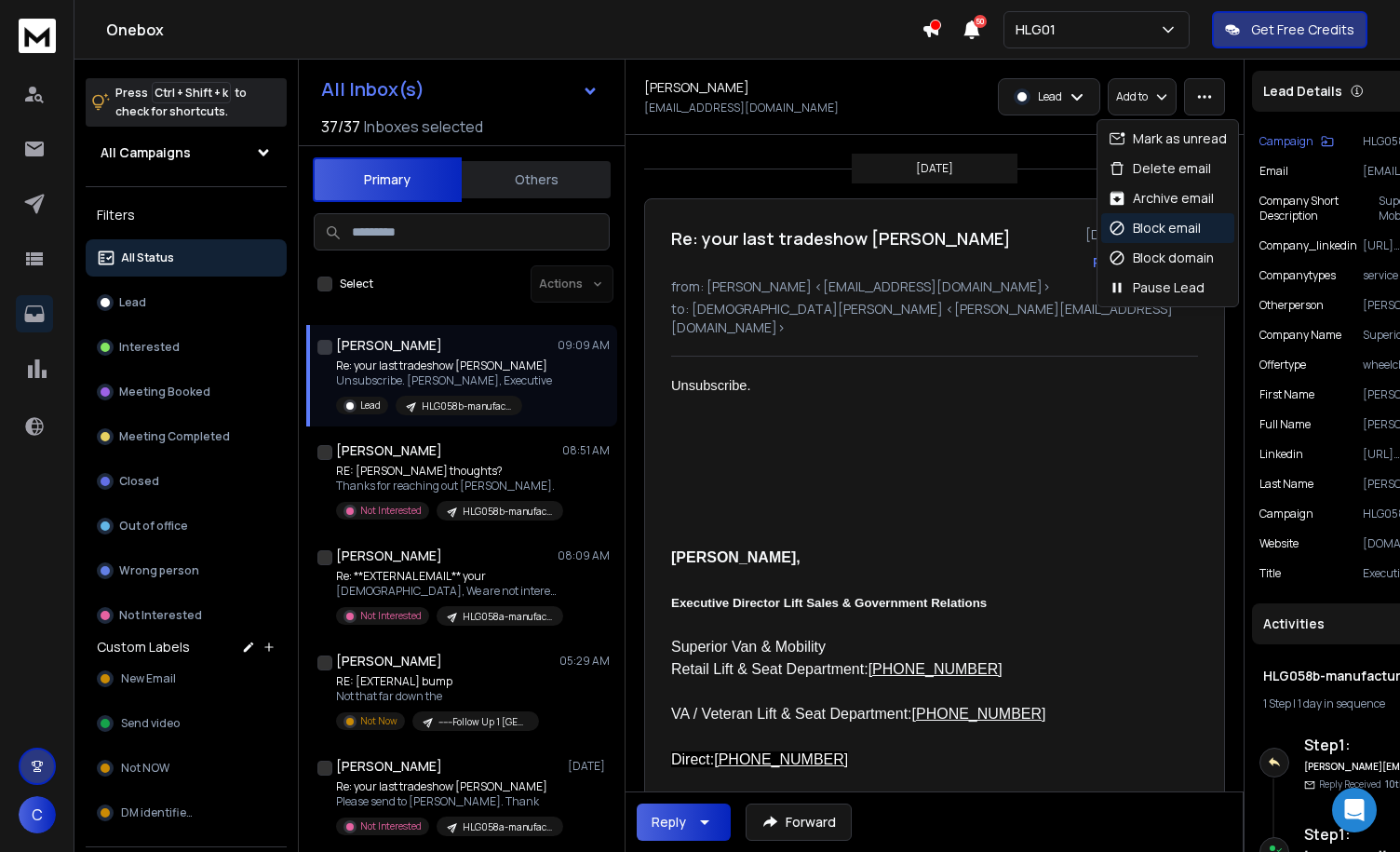
click at [1171, 224] on div "Block email" at bounding box center [1154, 228] width 92 height 19
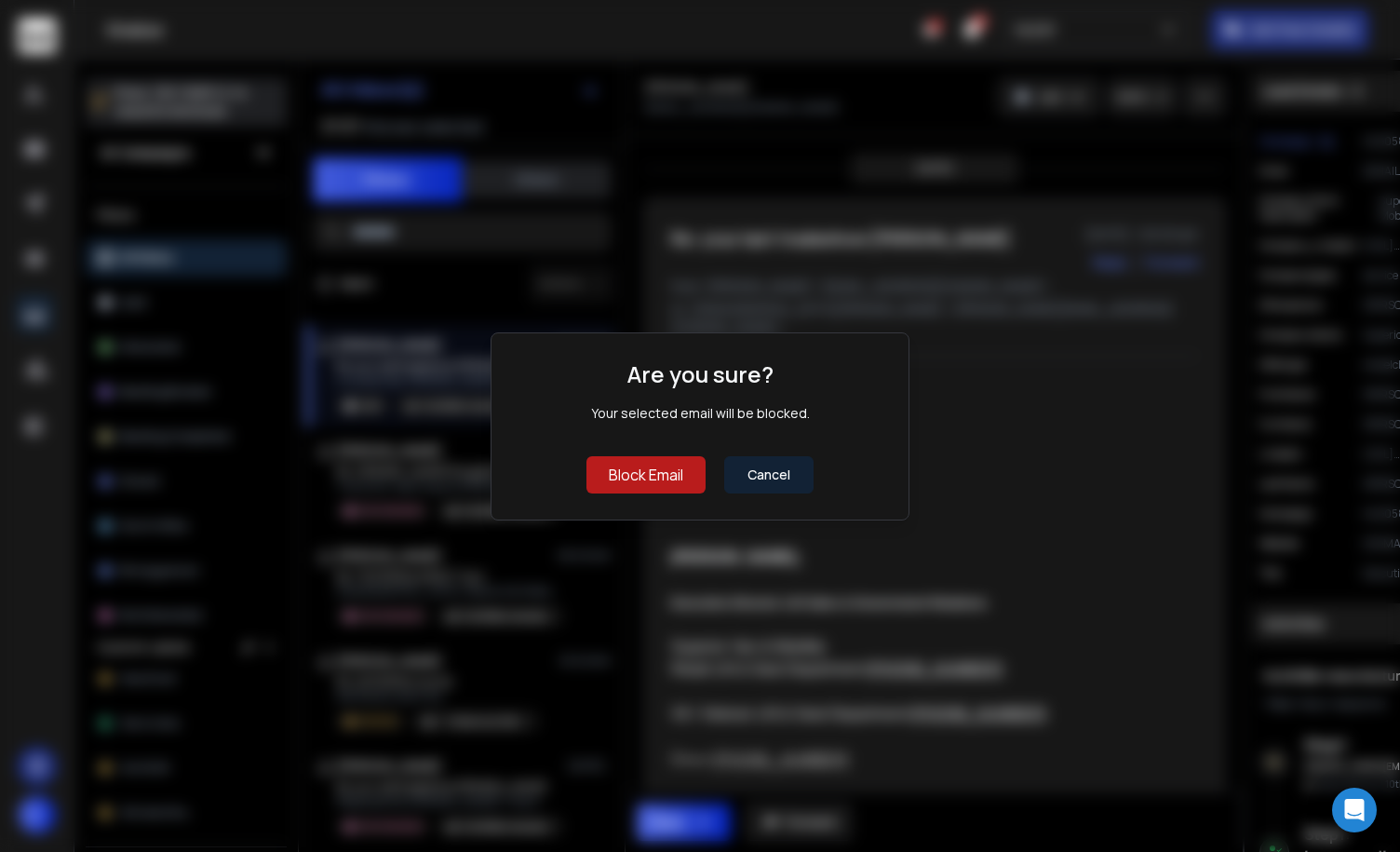
click at [647, 462] on button "Block Email" at bounding box center [646, 474] width 119 height 37
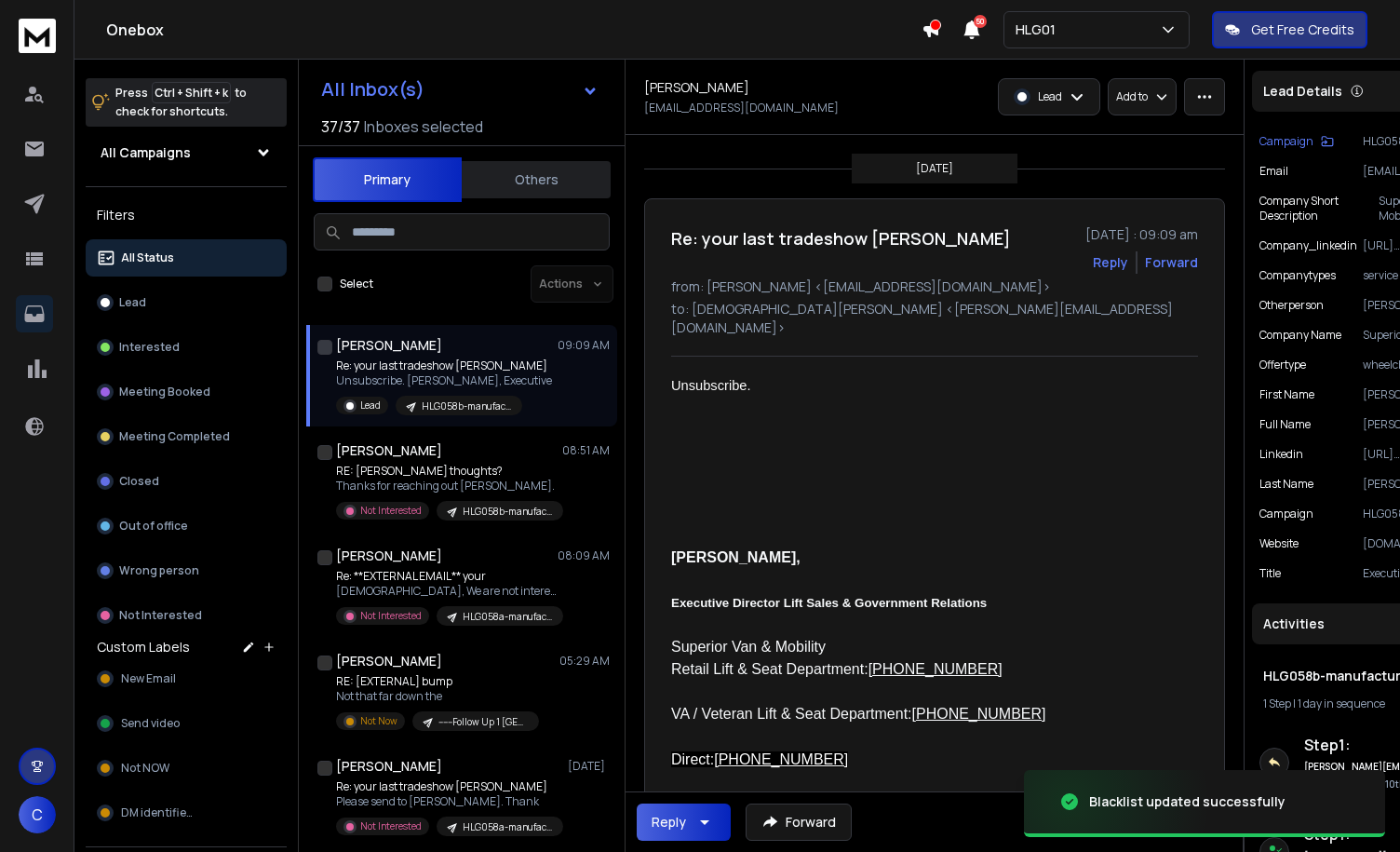
click at [1074, 99] on div "Lead" at bounding box center [1050, 97] width 101 height 36
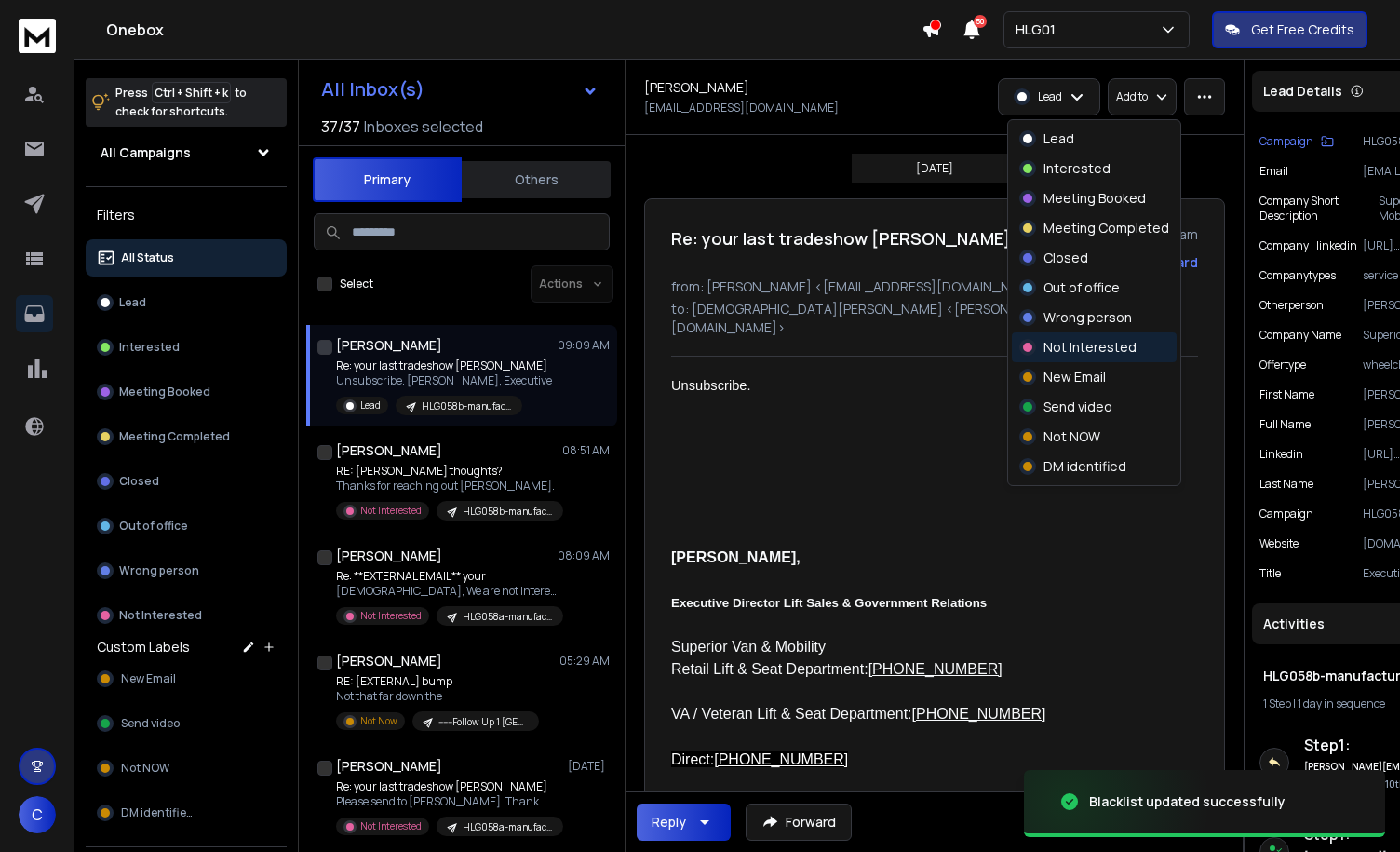
click at [1091, 352] on p "Not Interested" at bounding box center [1090, 347] width 93 height 19
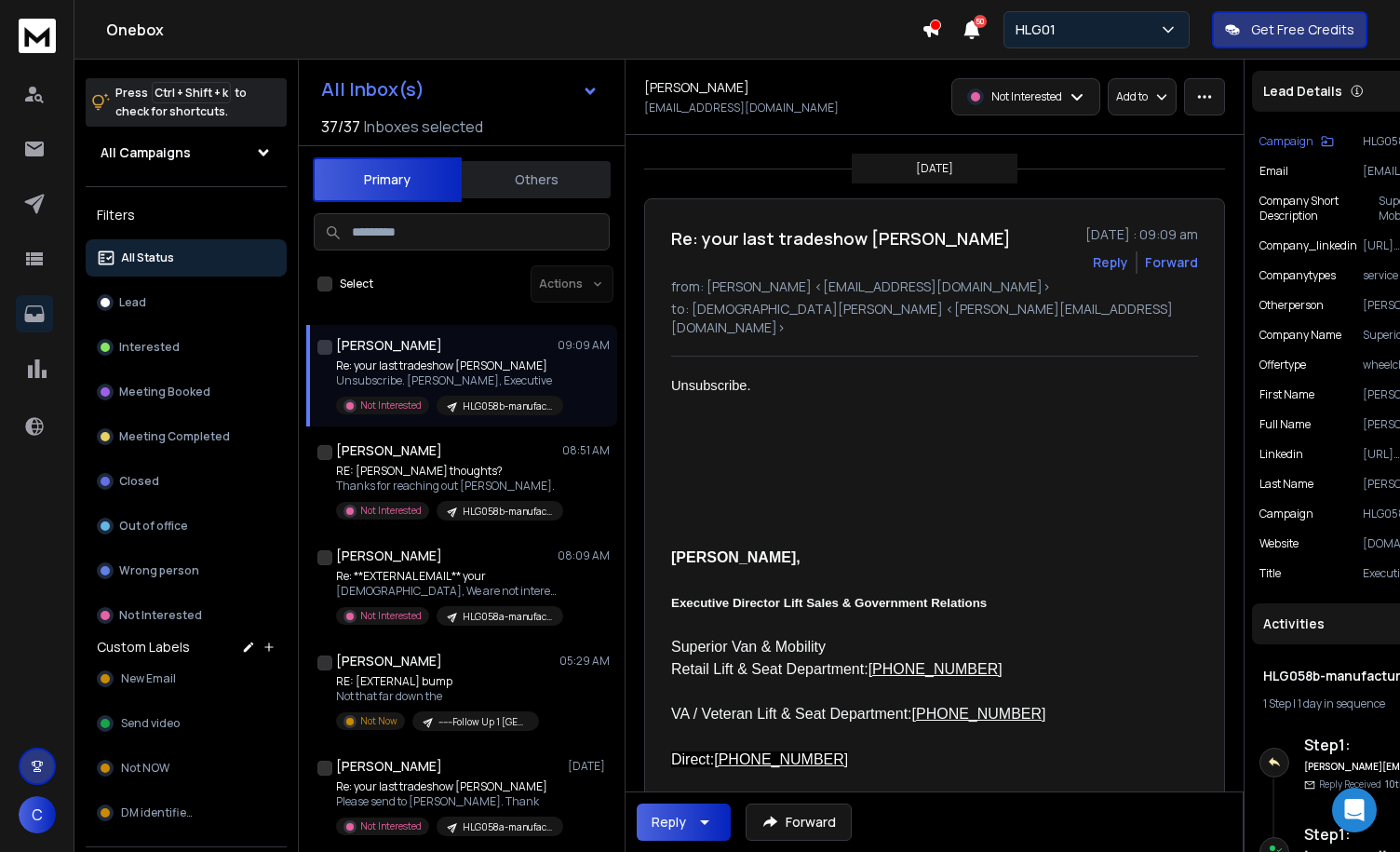
click at [1064, 38] on p "HLG01" at bounding box center [1040, 30] width 47 height 19
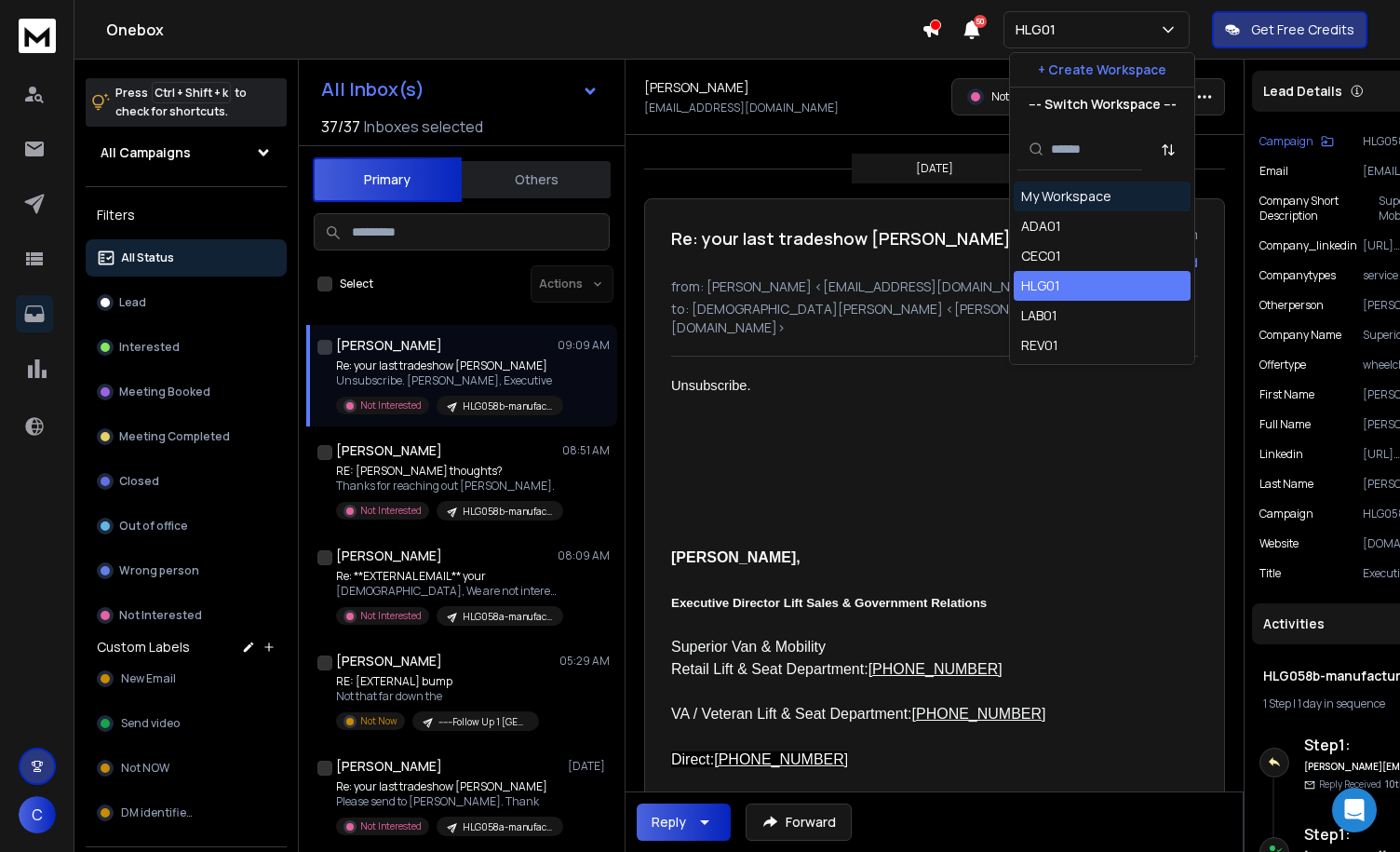
click at [1101, 196] on div "My Workspace" at bounding box center [1067, 196] width 91 height 19
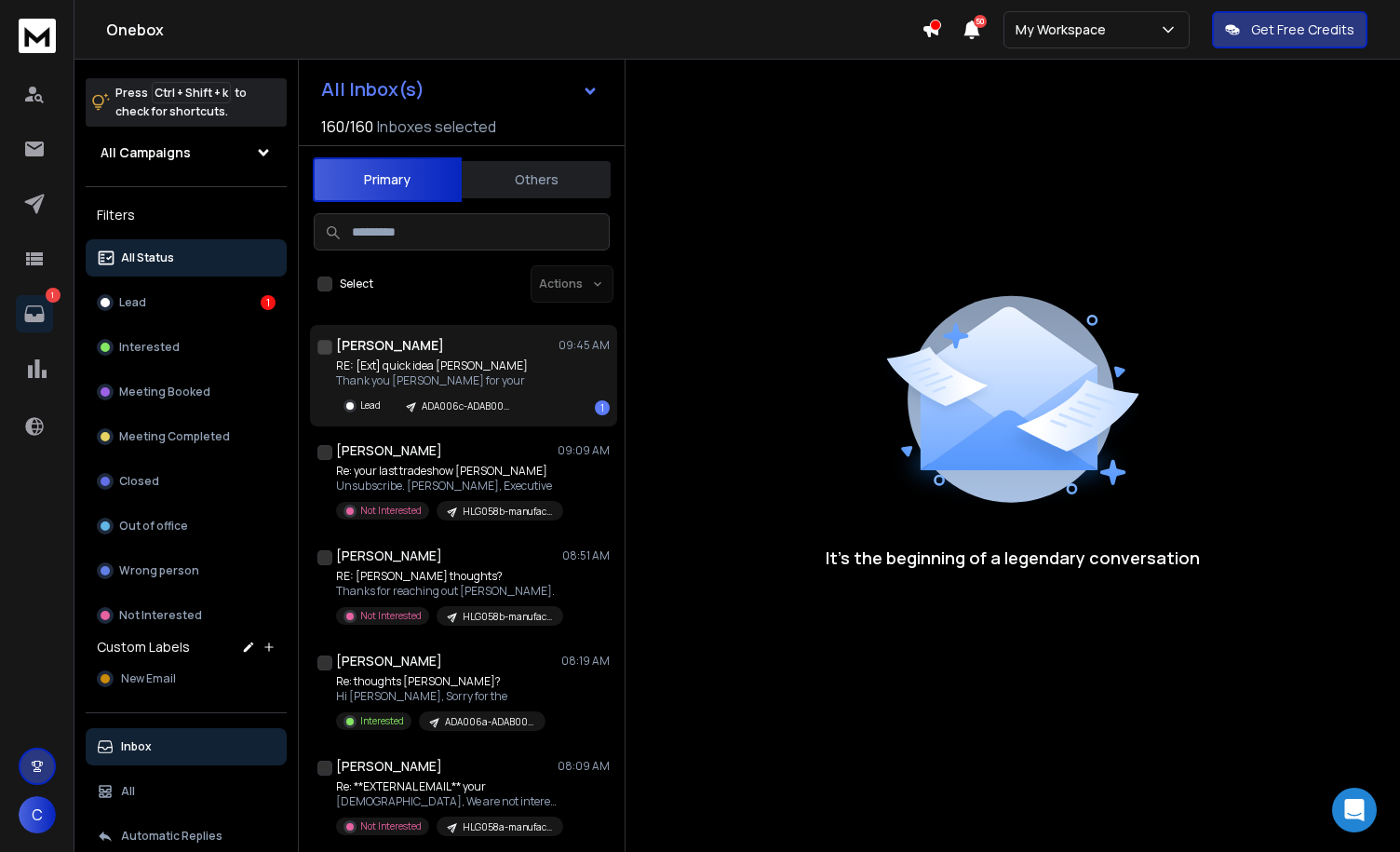
click at [508, 353] on div "Bogdan Kreczmer 09:45 AM" at bounding box center [473, 345] width 273 height 19
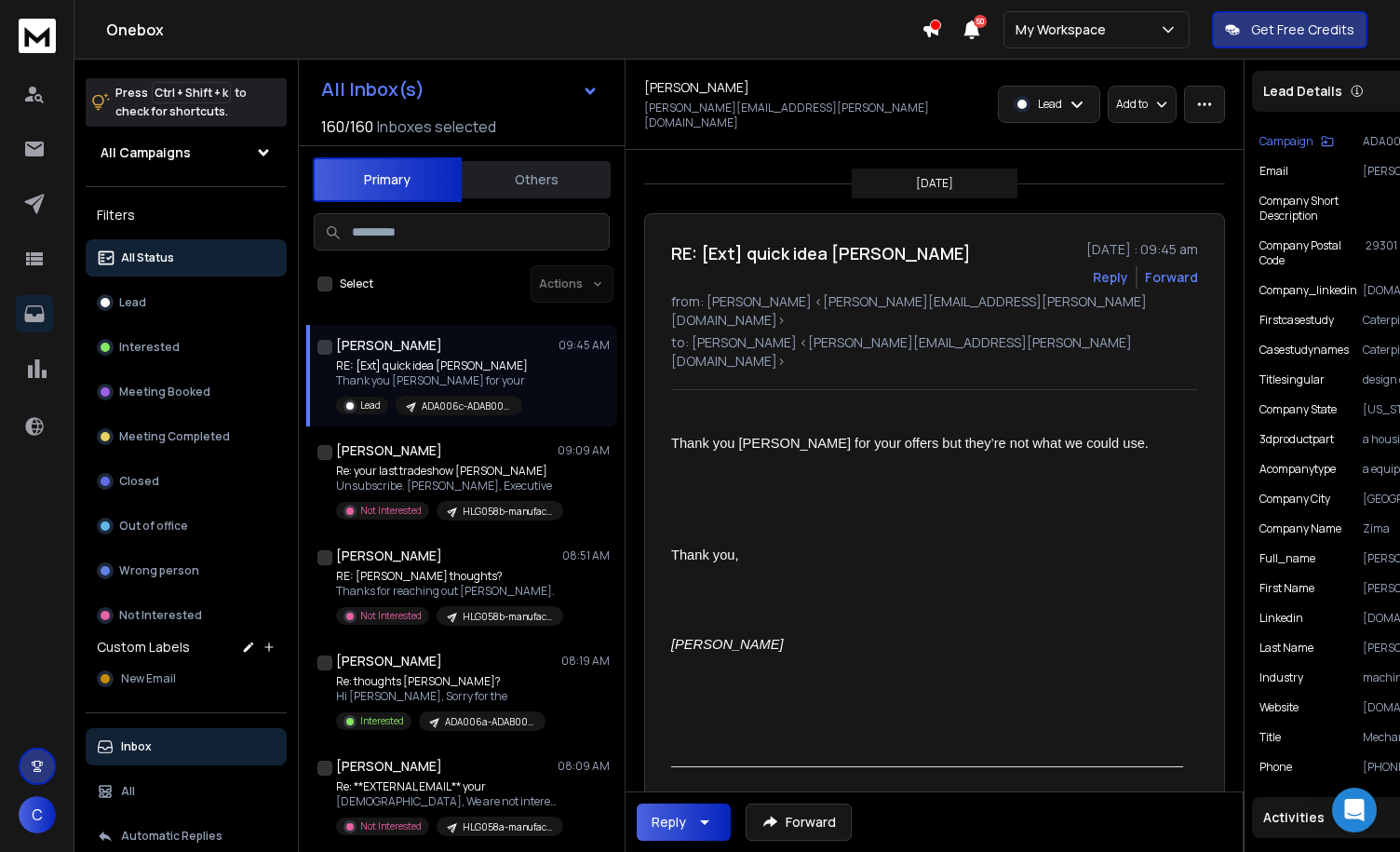
click at [1077, 92] on div "Lead" at bounding box center [1050, 105] width 101 height 36
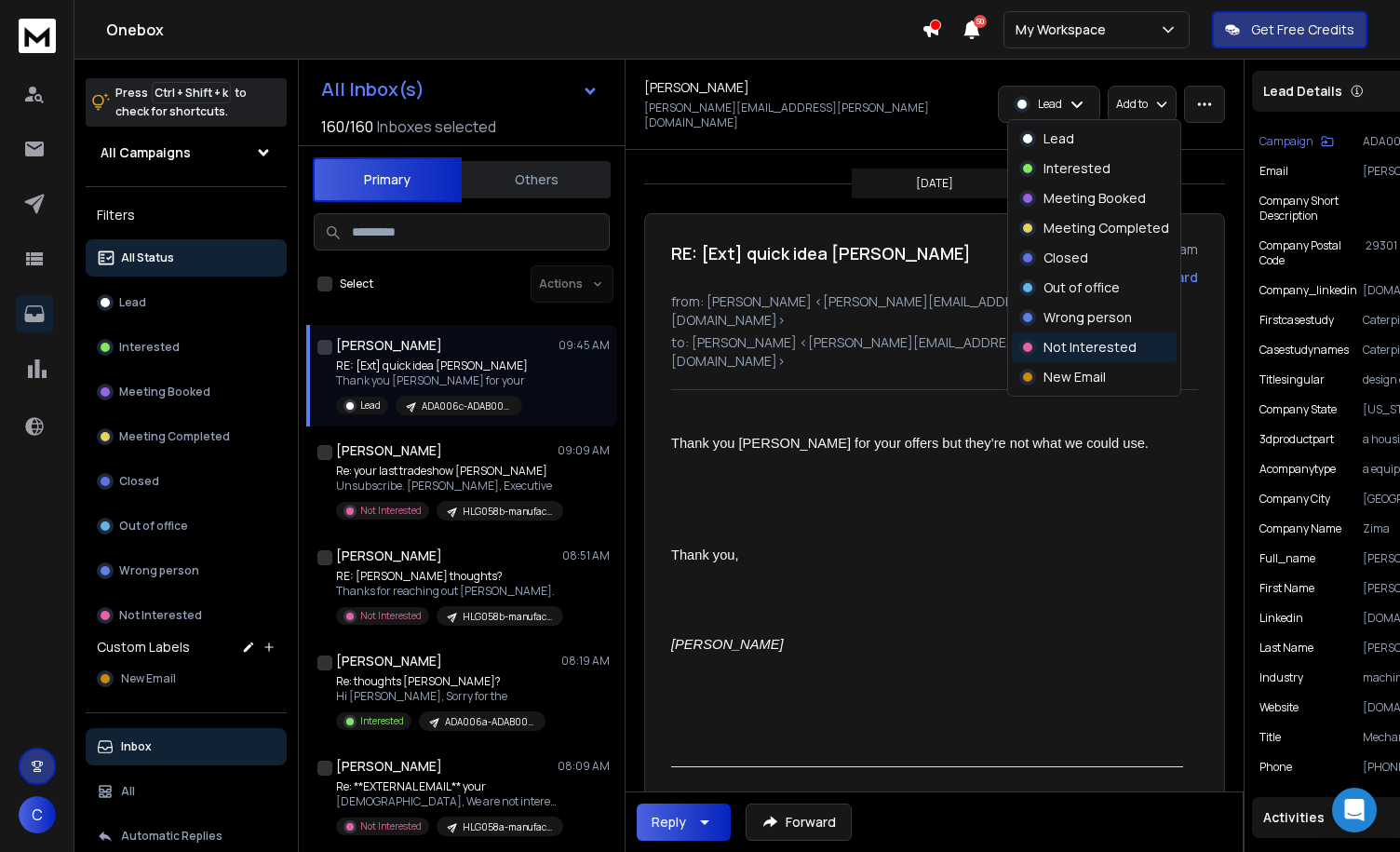
click at [1078, 346] on p "Not Interested" at bounding box center [1090, 347] width 93 height 19
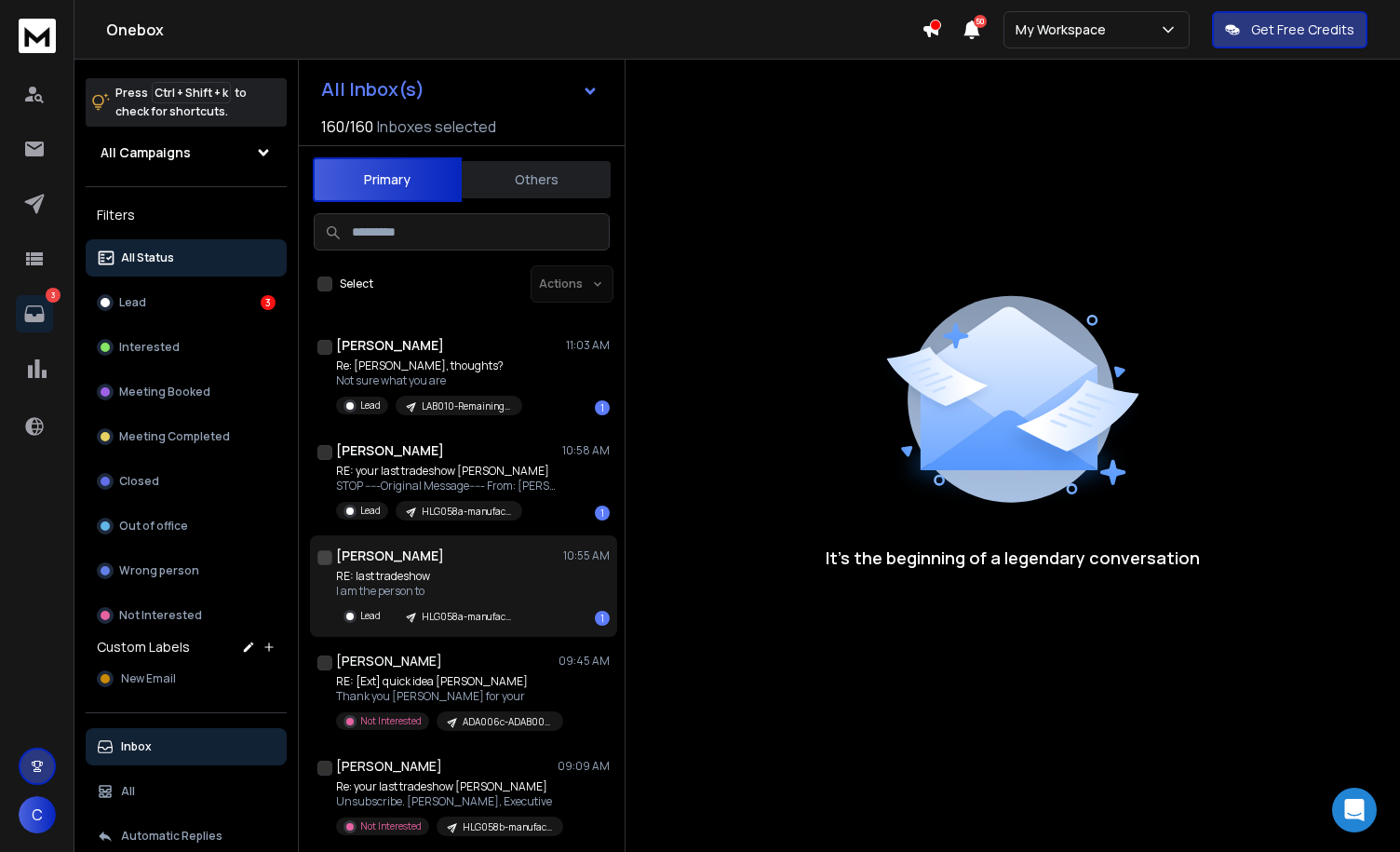
click at [497, 591] on p "I am the person to" at bounding box center [429, 591] width 186 height 15
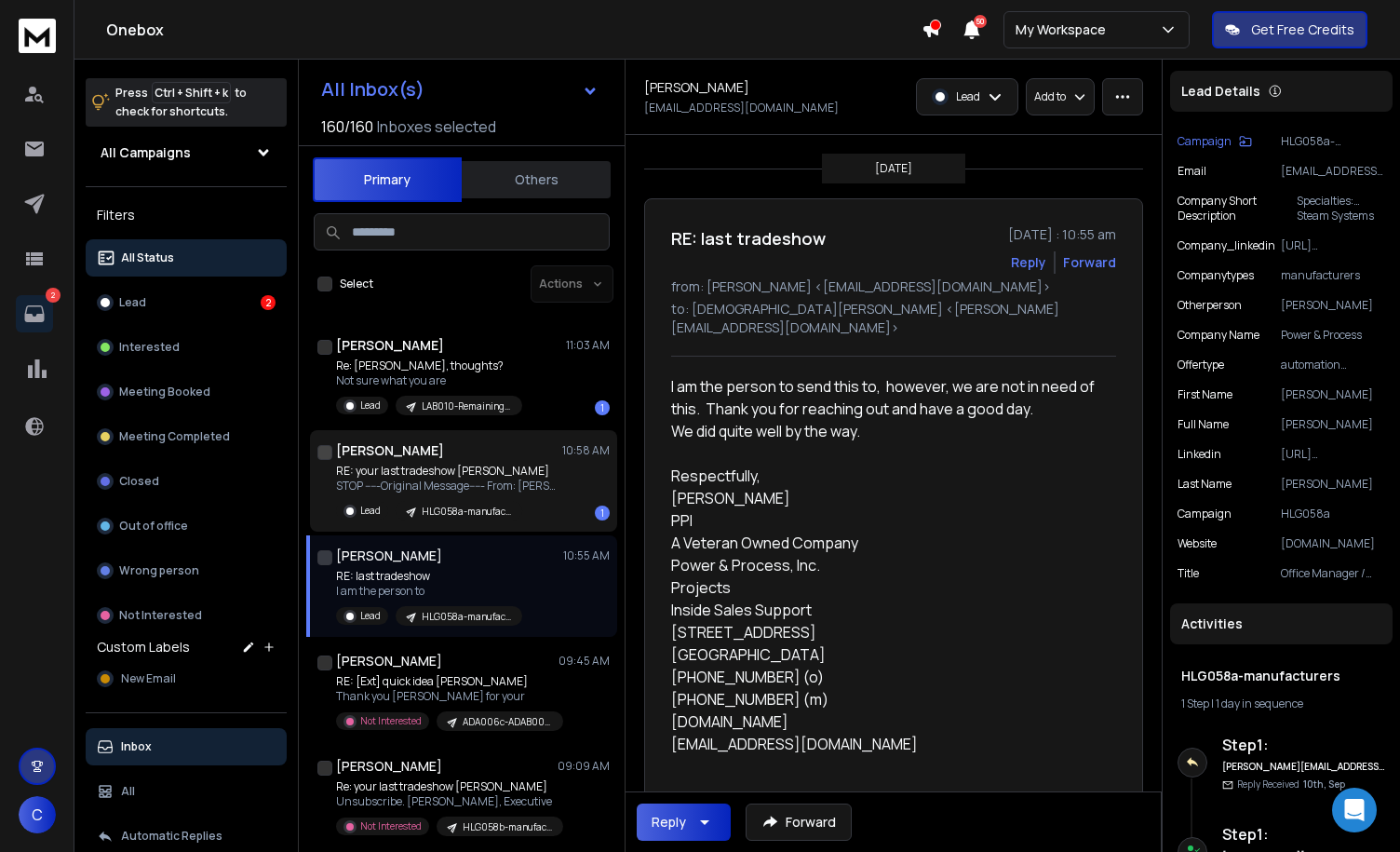
click at [501, 487] on p "STOP -----Original Message----- From: Christian" at bounding box center [448, 485] width 223 height 15
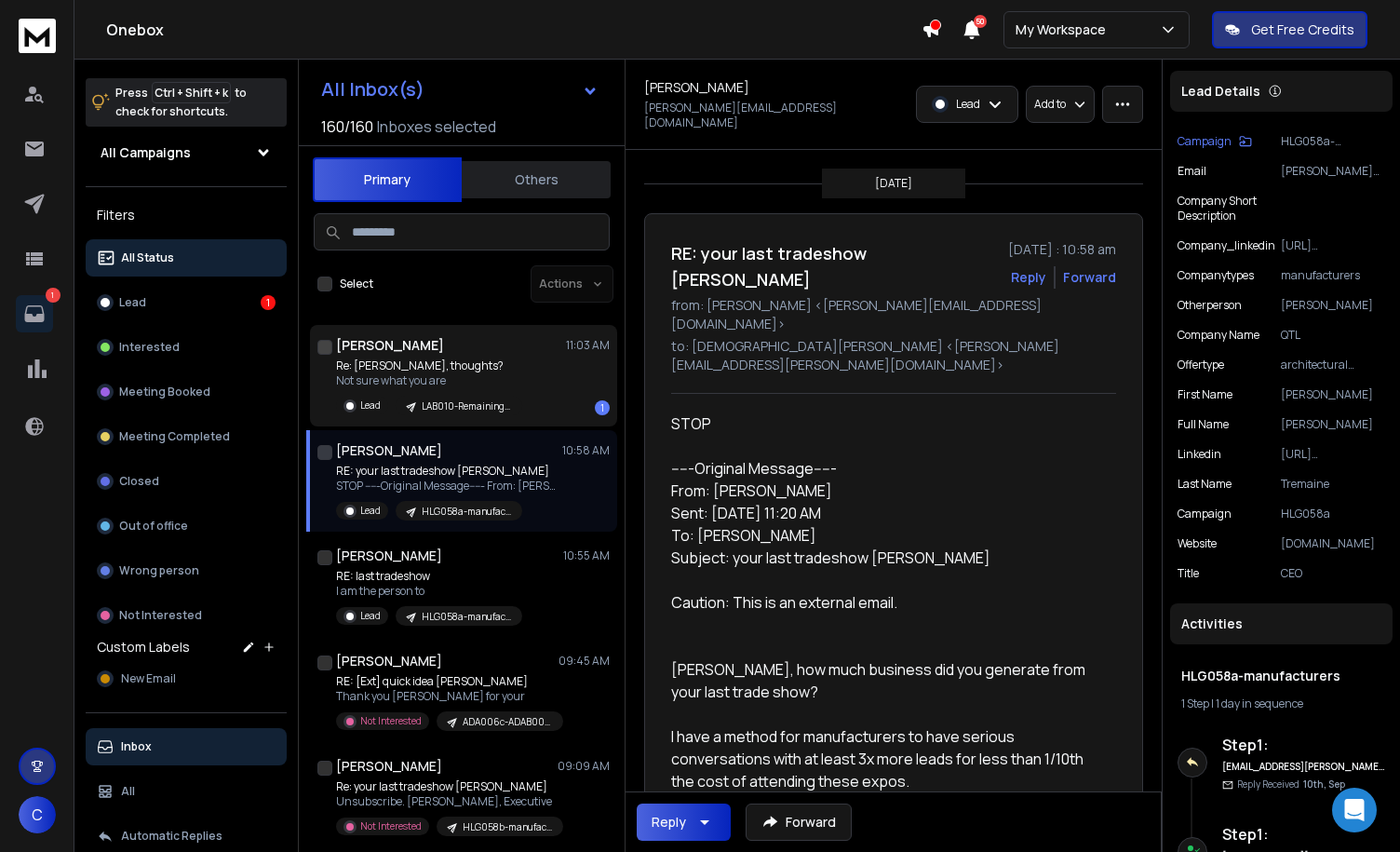
click at [498, 380] on p "Not sure what you are" at bounding box center [429, 380] width 186 height 15
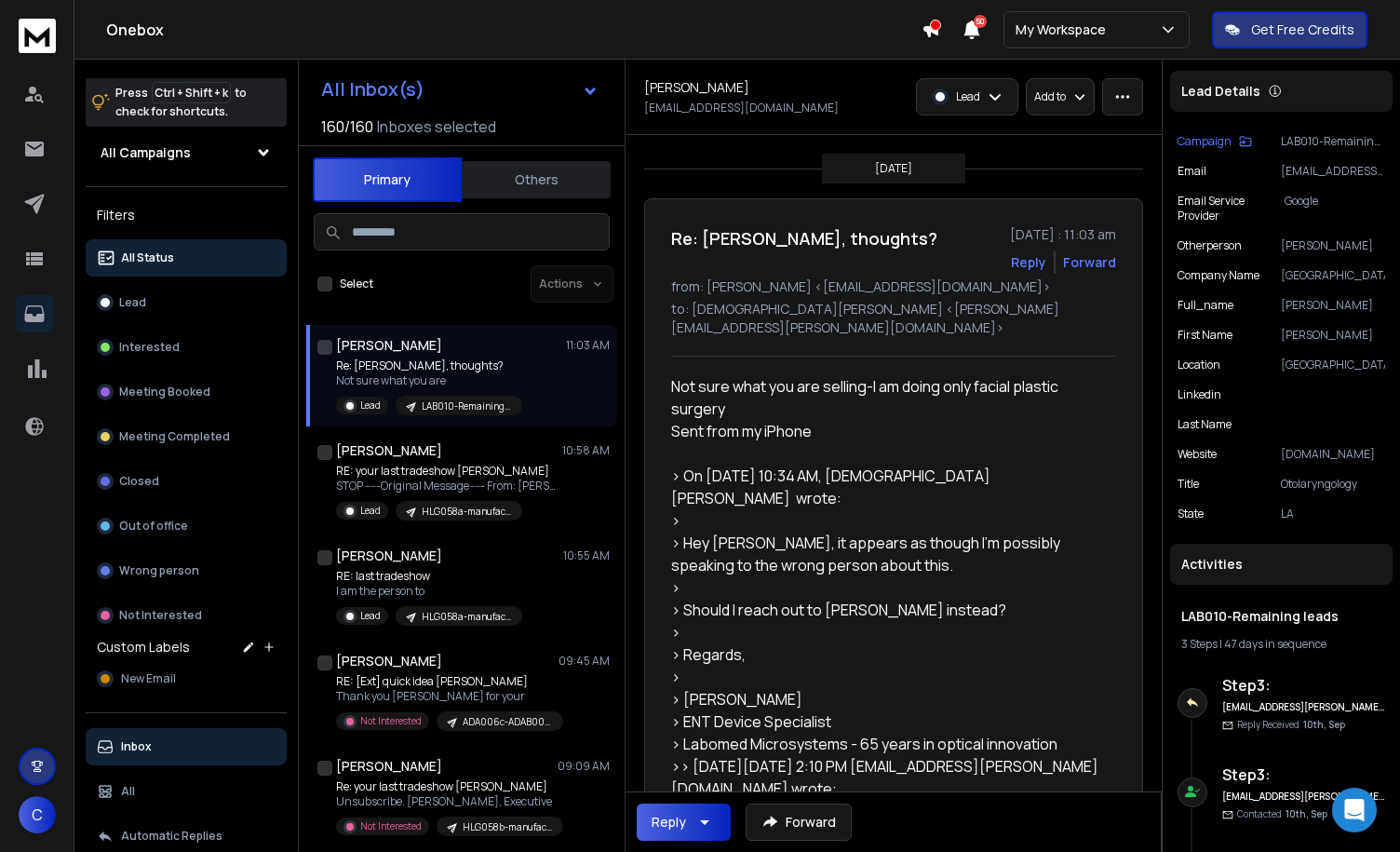
click at [1026, 256] on button "Reply" at bounding box center [1029, 262] width 36 height 19
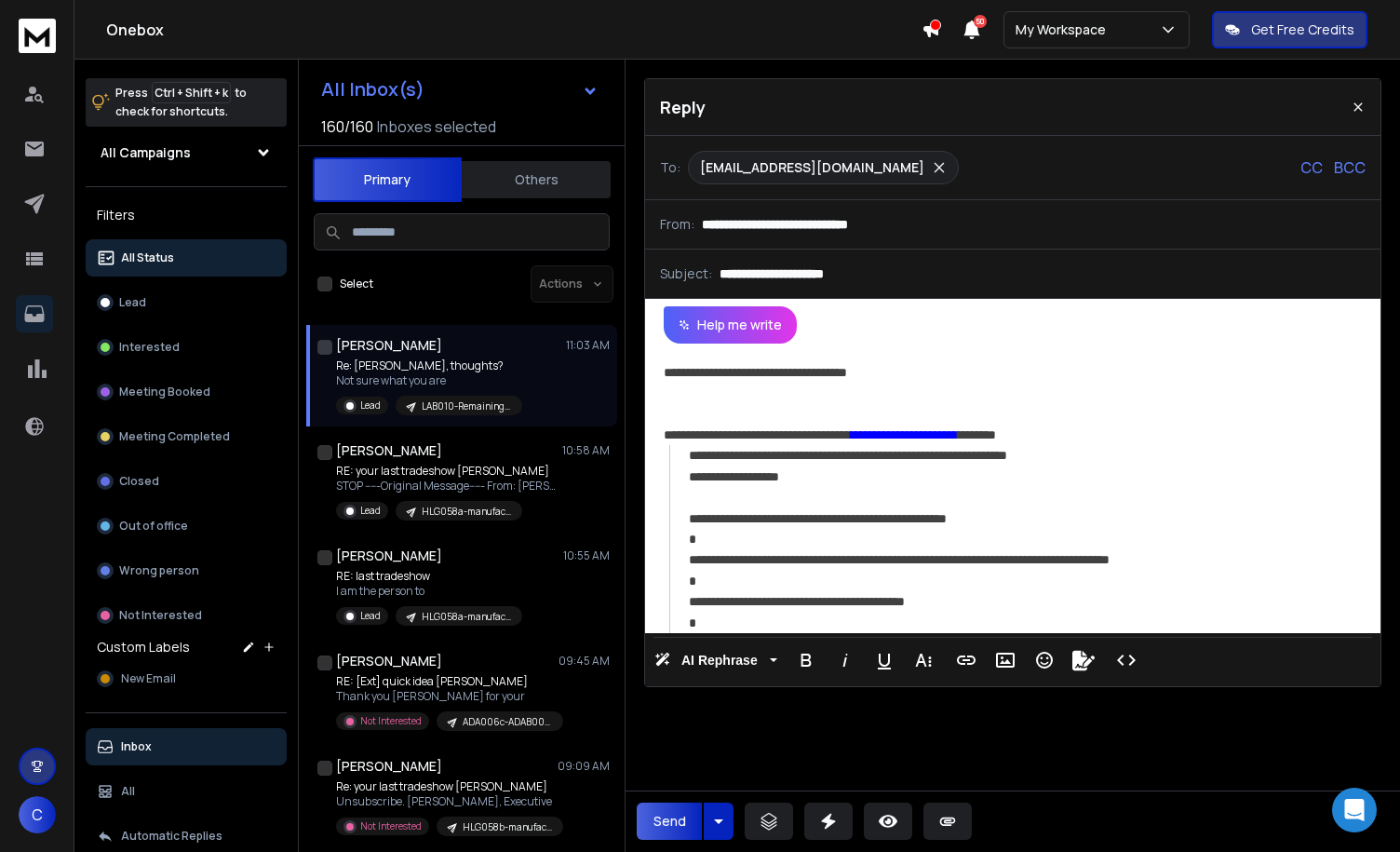
click at [776, 373] on div "**********" at bounding box center [1003, 372] width 679 height 21
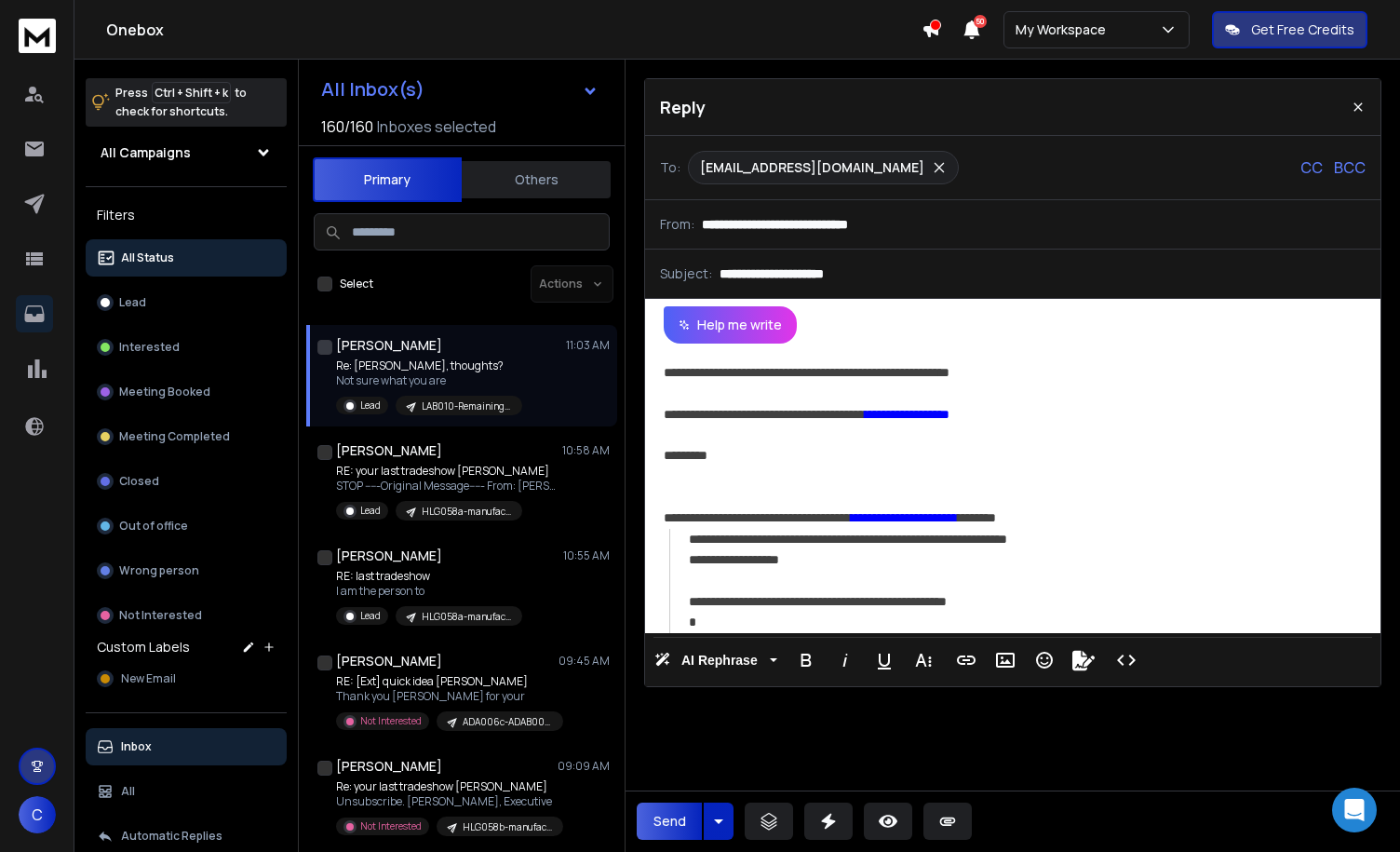
drag, startPoint x: 1007, startPoint y: 366, endPoint x: 1010, endPoint y: 378, distance: 12.4
click at [1008, 365] on div "**********" at bounding box center [1003, 372] width 679 height 21
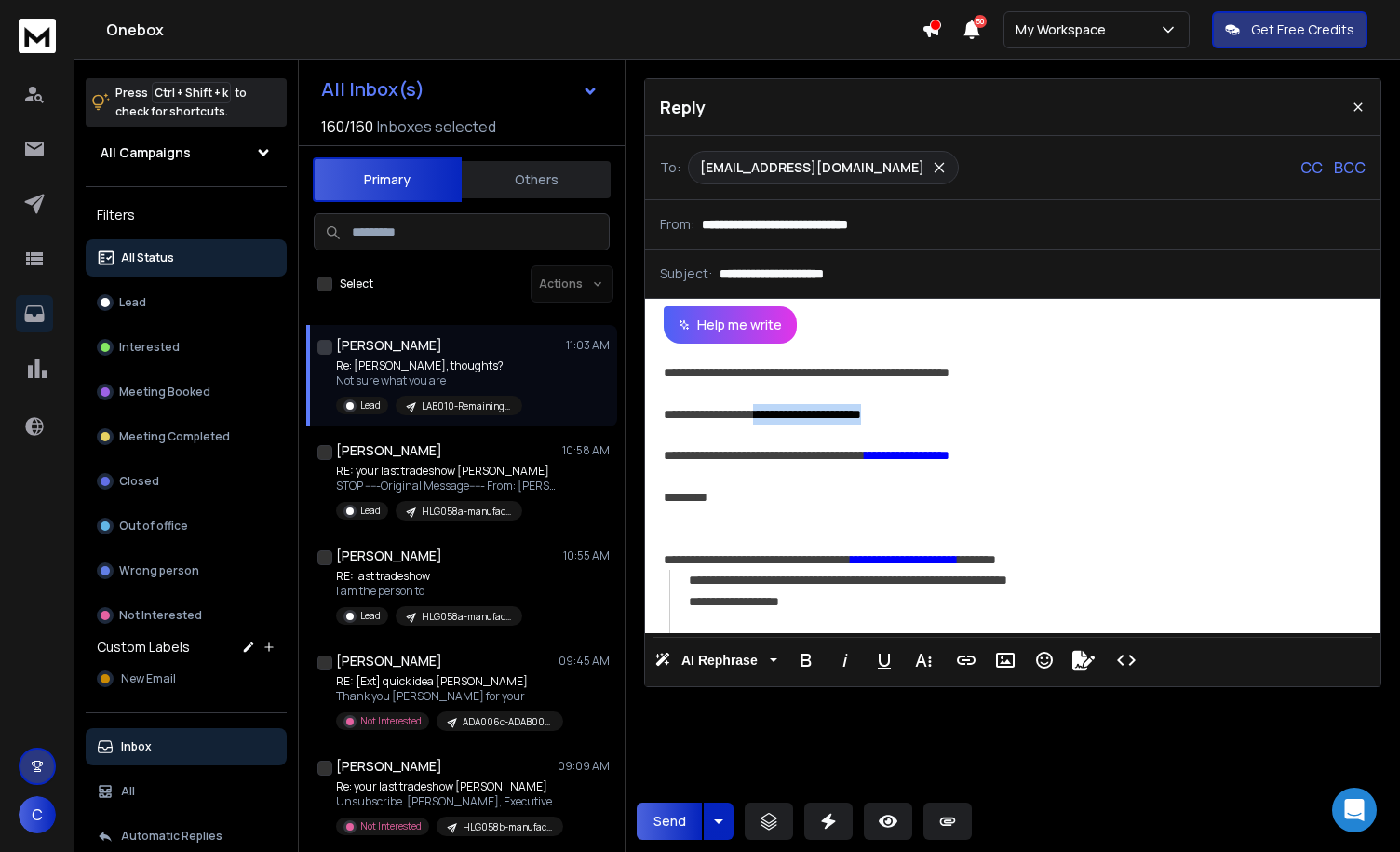
drag, startPoint x: 929, startPoint y: 410, endPoint x: 767, endPoint y: 412, distance: 162.0
click at [767, 412] on div "**********" at bounding box center [1003, 414] width 679 height 21
click at [950, 460] on link "**********" at bounding box center [908, 455] width 85 height 13
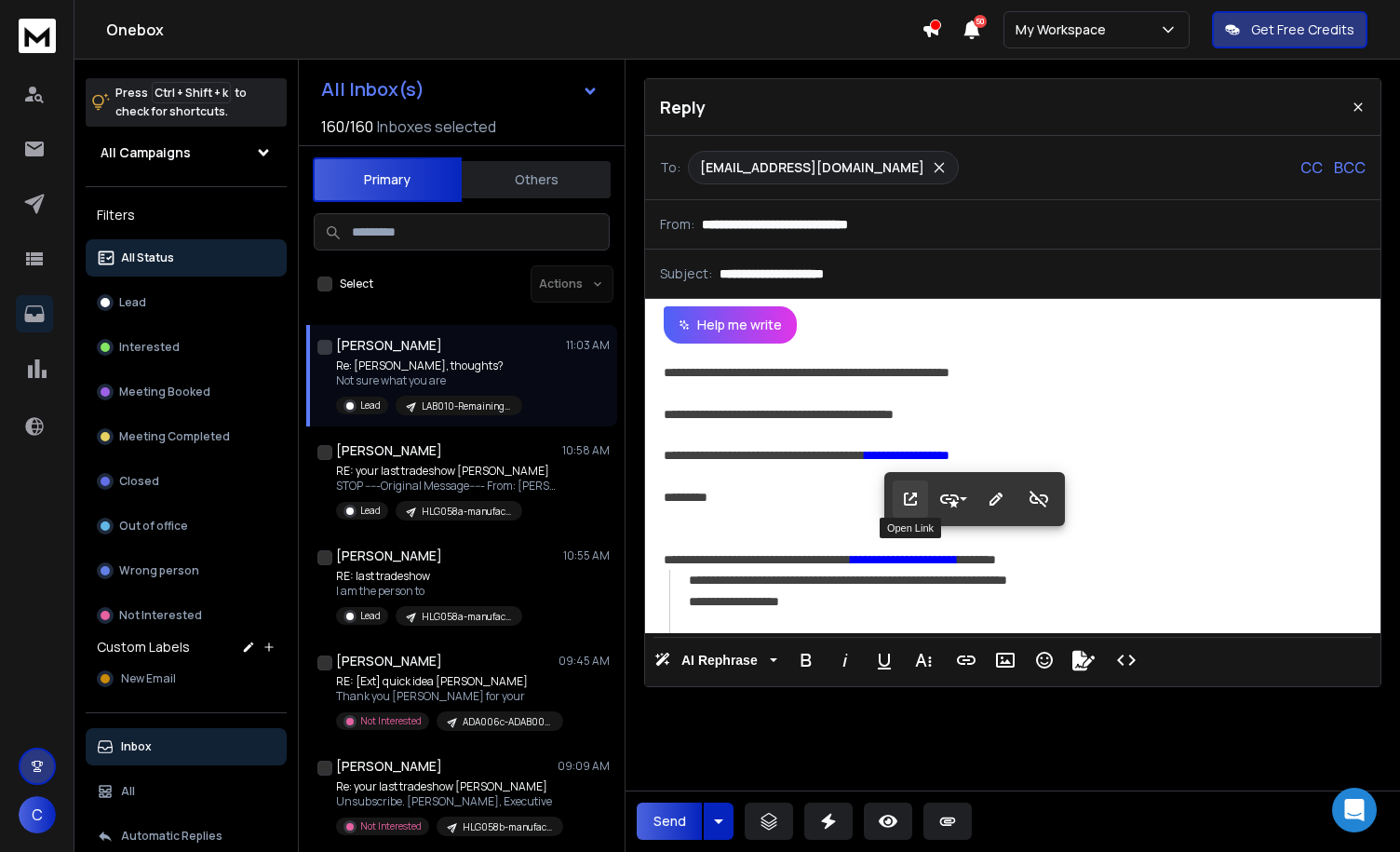
click at [913, 495] on icon "button" at bounding box center [910, 498] width 13 height 13
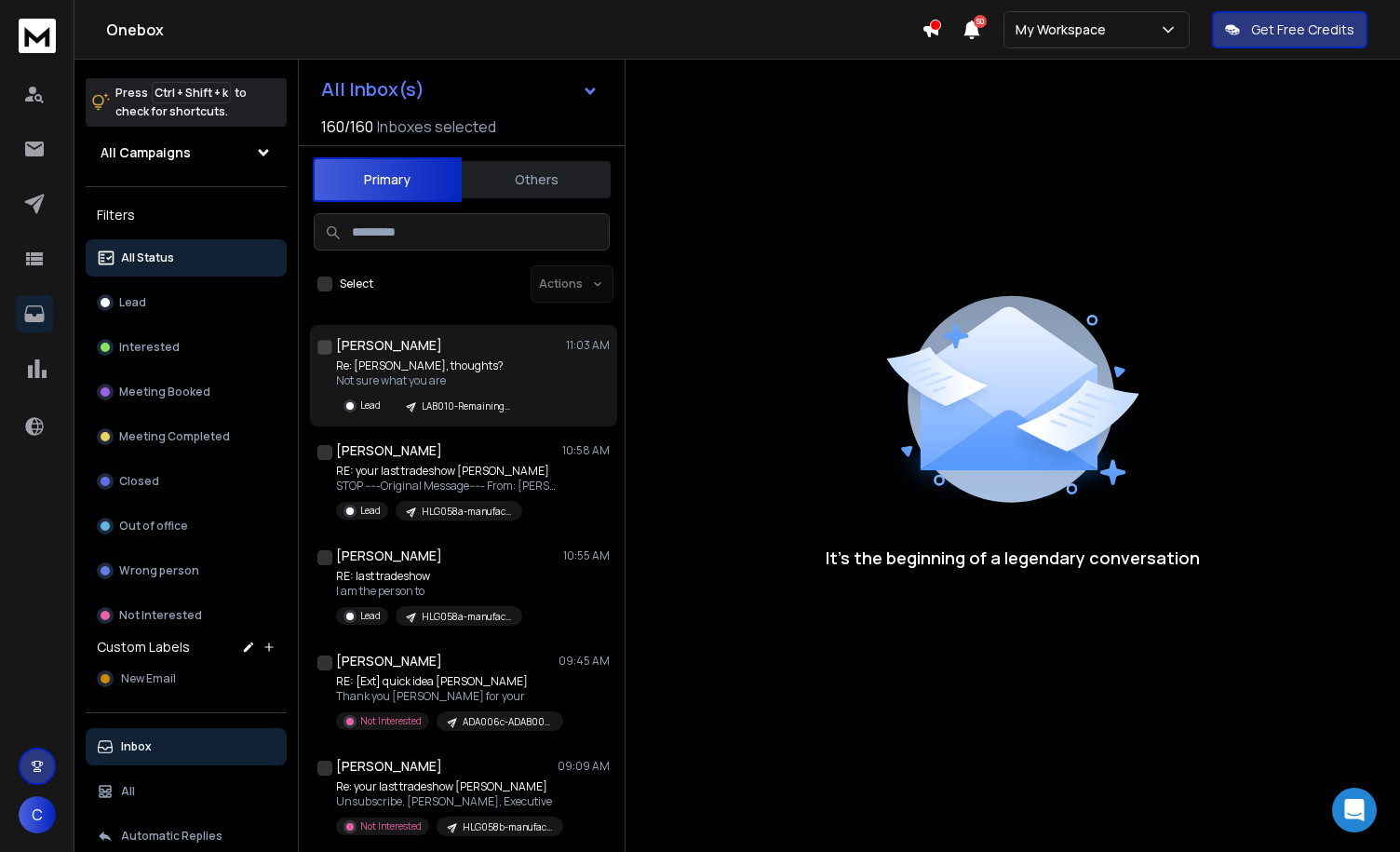
click at [483, 366] on p "Re: [PERSON_NAME], thoughts?" at bounding box center [429, 365] width 186 height 15
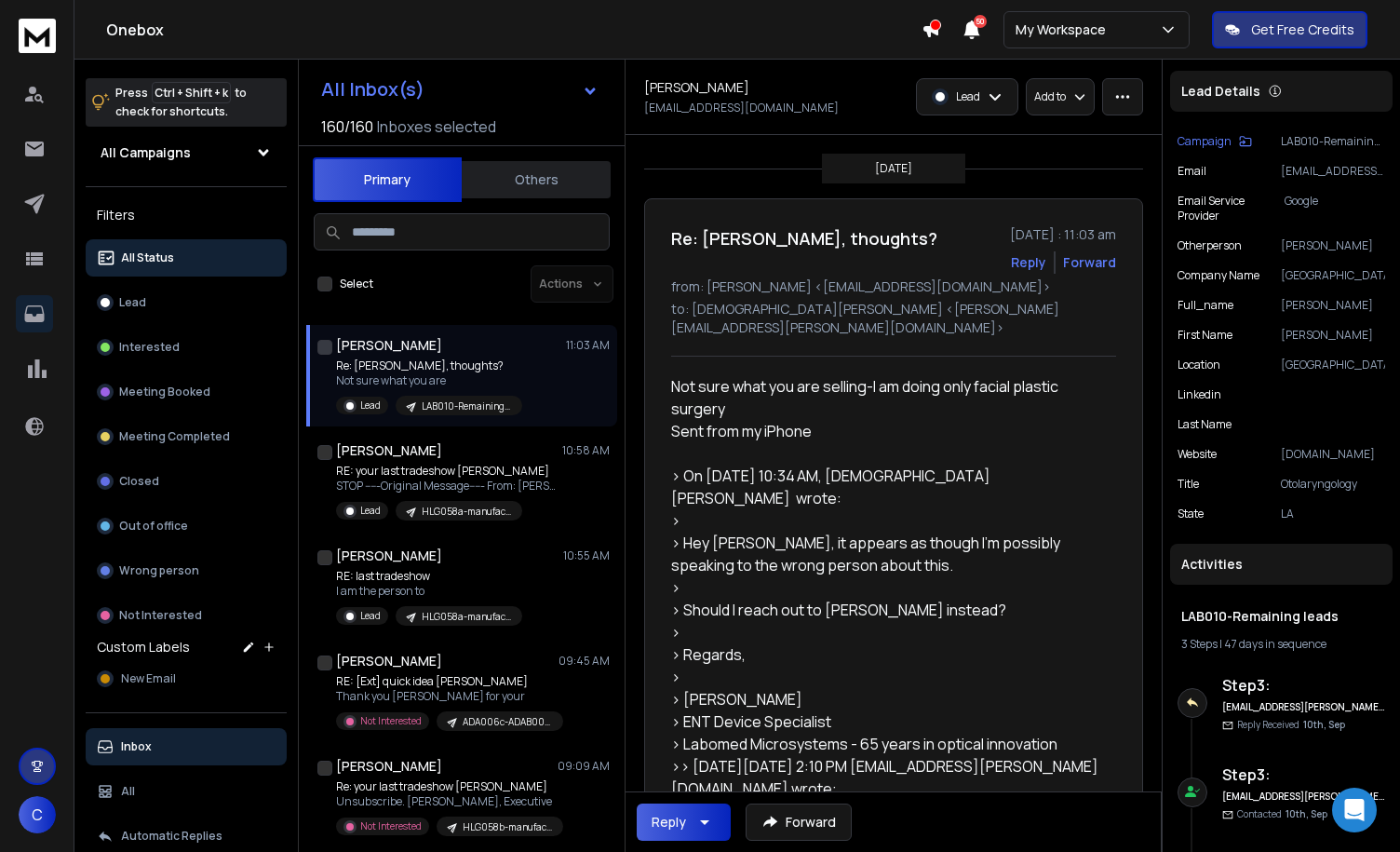
click at [1037, 261] on button "Reply" at bounding box center [1029, 262] width 36 height 19
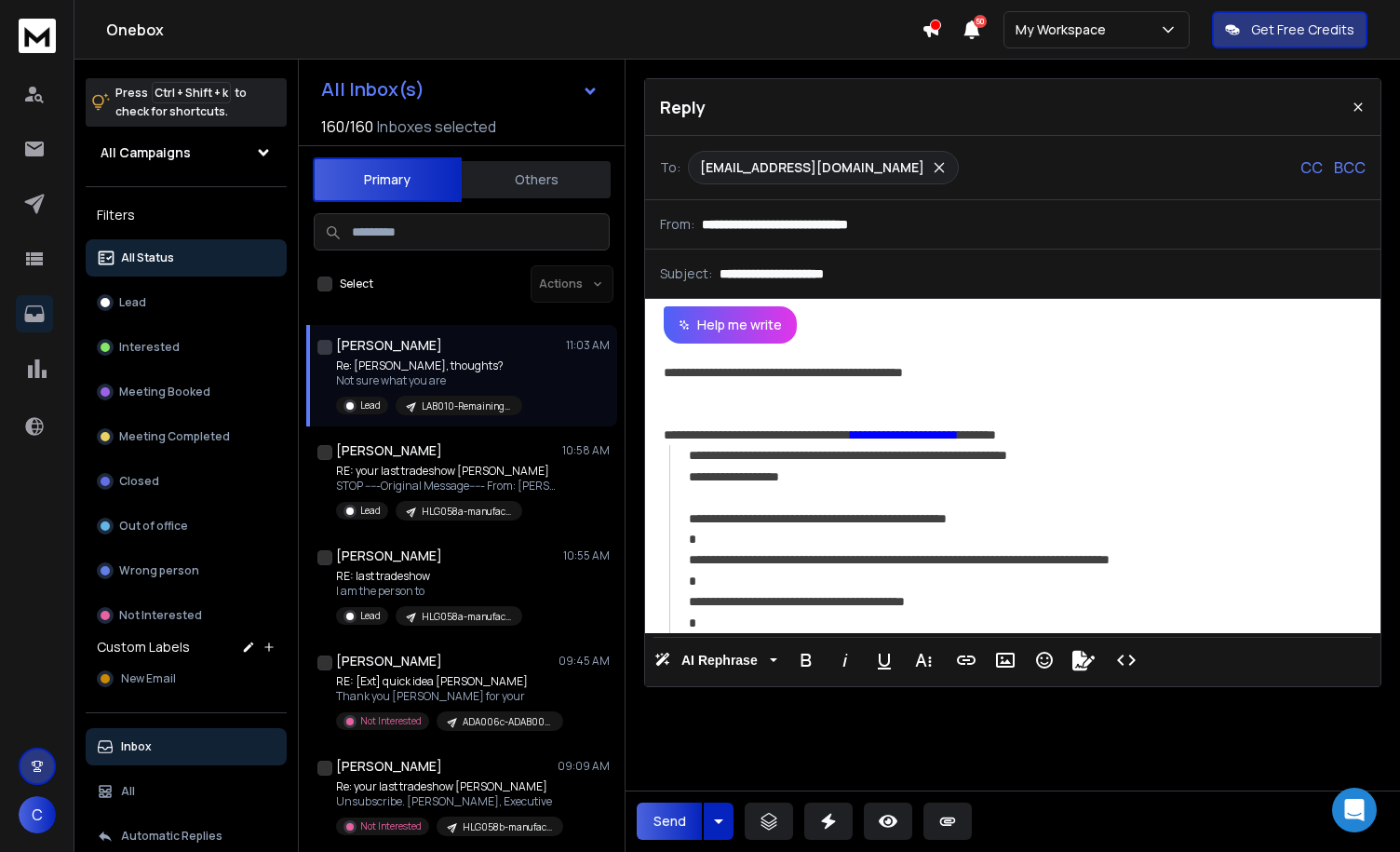
click at [785, 366] on div "**********" at bounding box center [1003, 372] width 679 height 21
click at [1332, 370] on div "**********" at bounding box center [1003, 372] width 679 height 21
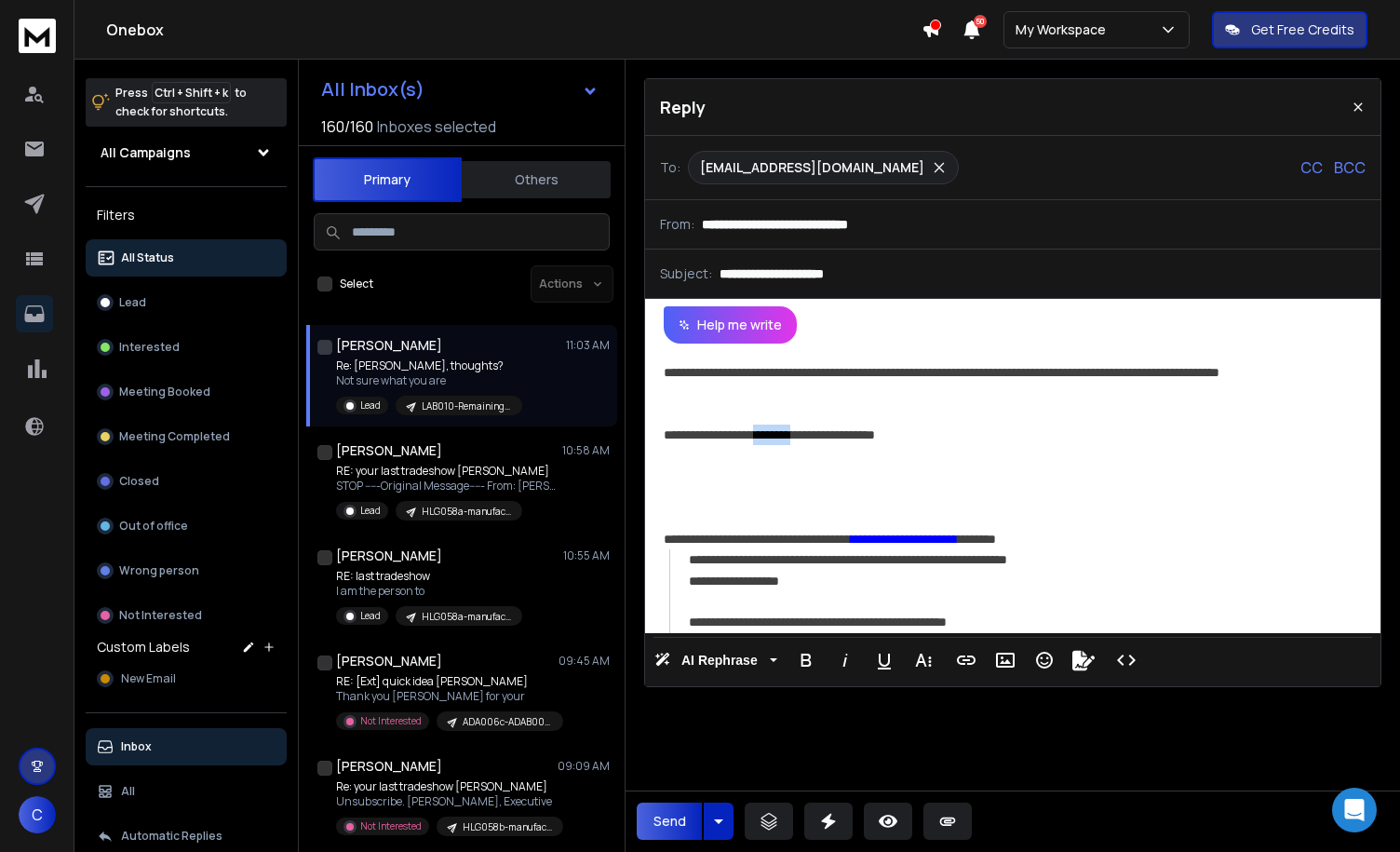
drag, startPoint x: 819, startPoint y: 433, endPoint x: 769, endPoint y: 437, distance: 50.2
click at [769, 437] on div "**********" at bounding box center [1003, 434] width 679 height 21
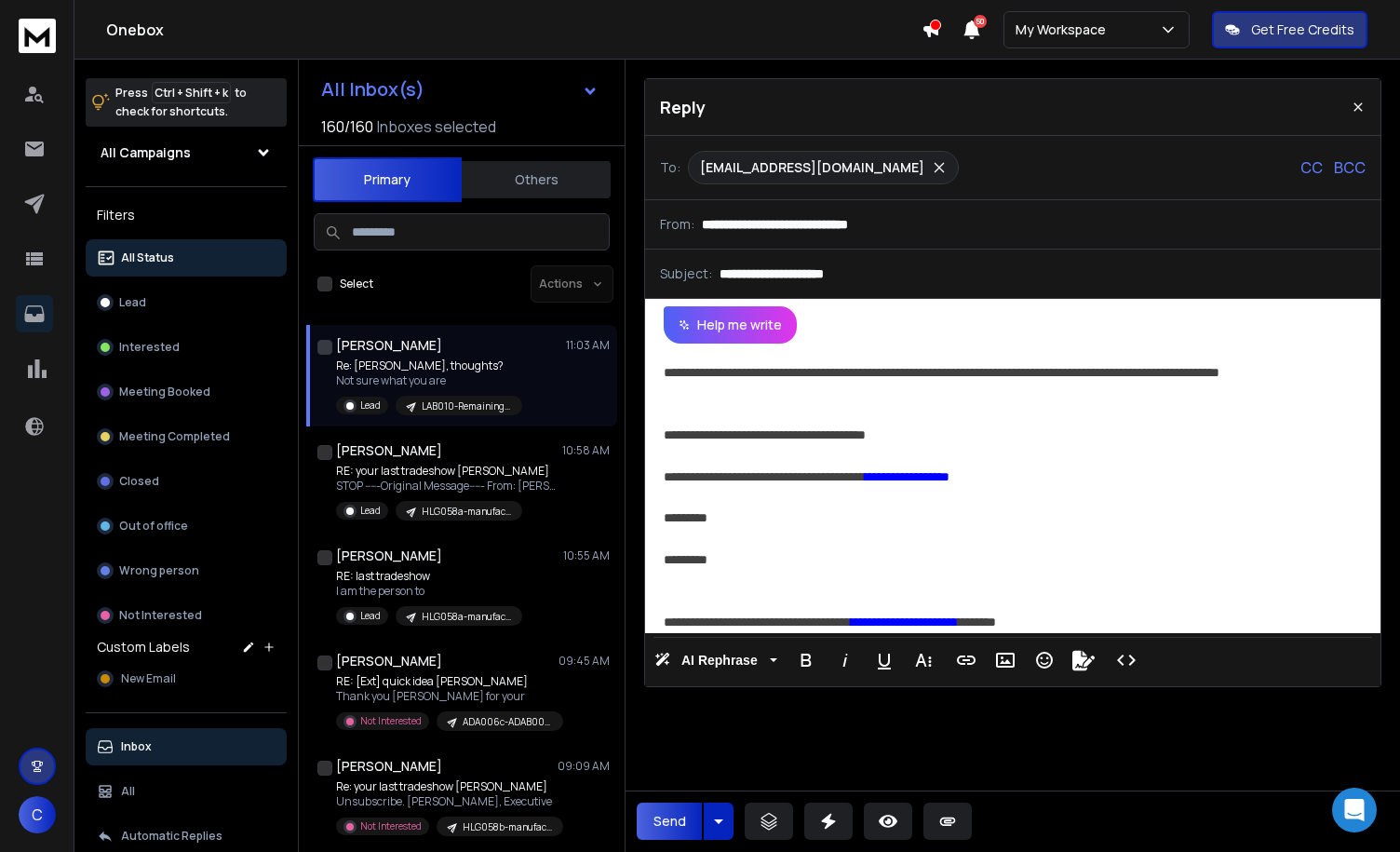
click at [678, 818] on button "Send" at bounding box center [670, 820] width 65 height 37
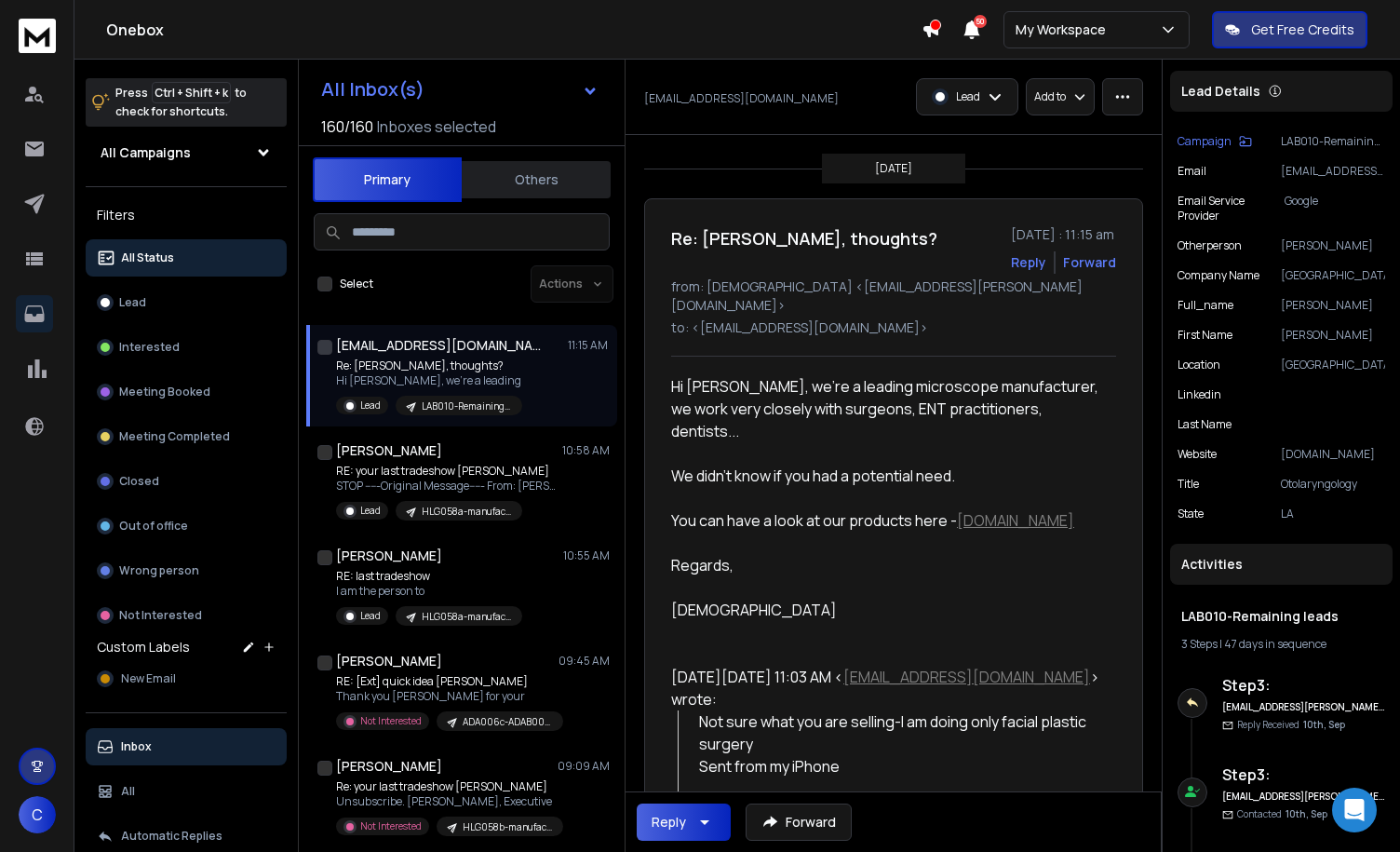
click at [989, 98] on icon at bounding box center [995, 97] width 15 height 15
click at [545, 127] on div "160 / 160 Inboxes selected" at bounding box center [462, 126] width 281 height 23
click at [532, 166] on button "Others" at bounding box center [536, 179] width 149 height 41
